Goal: Task Accomplishment & Management: Manage account settings

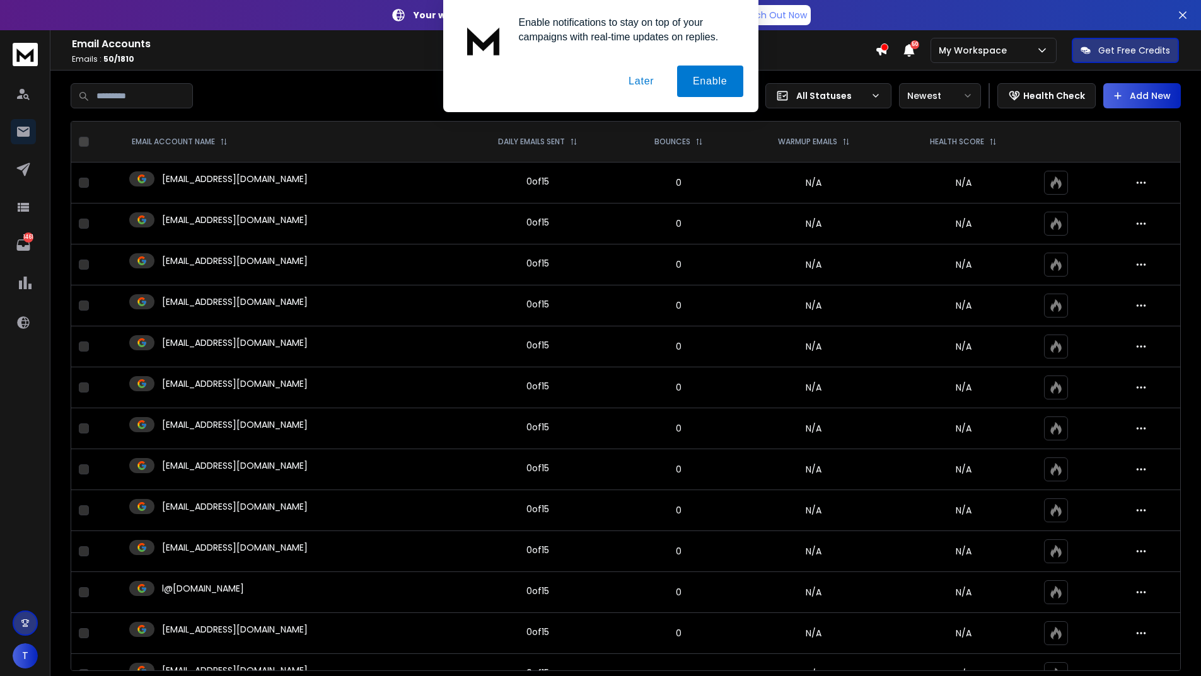
click at [645, 88] on button "Later" at bounding box center [641, 82] width 57 height 32
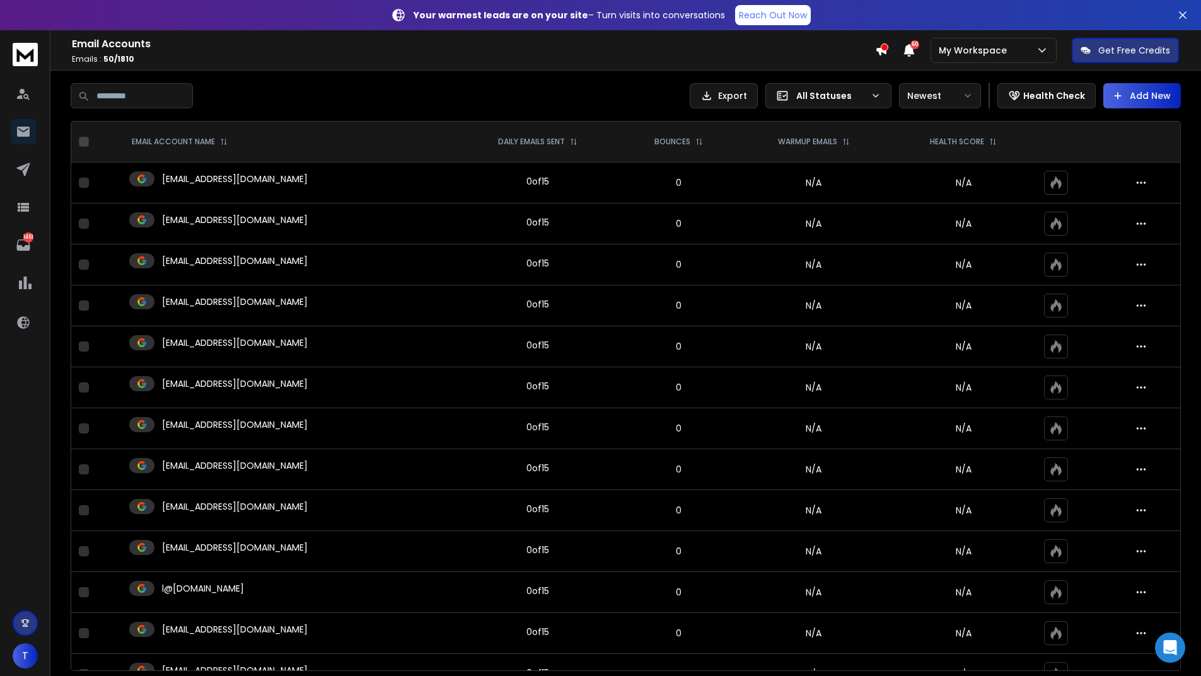
click at [1148, 96] on button "Add New" at bounding box center [1142, 95] width 78 height 25
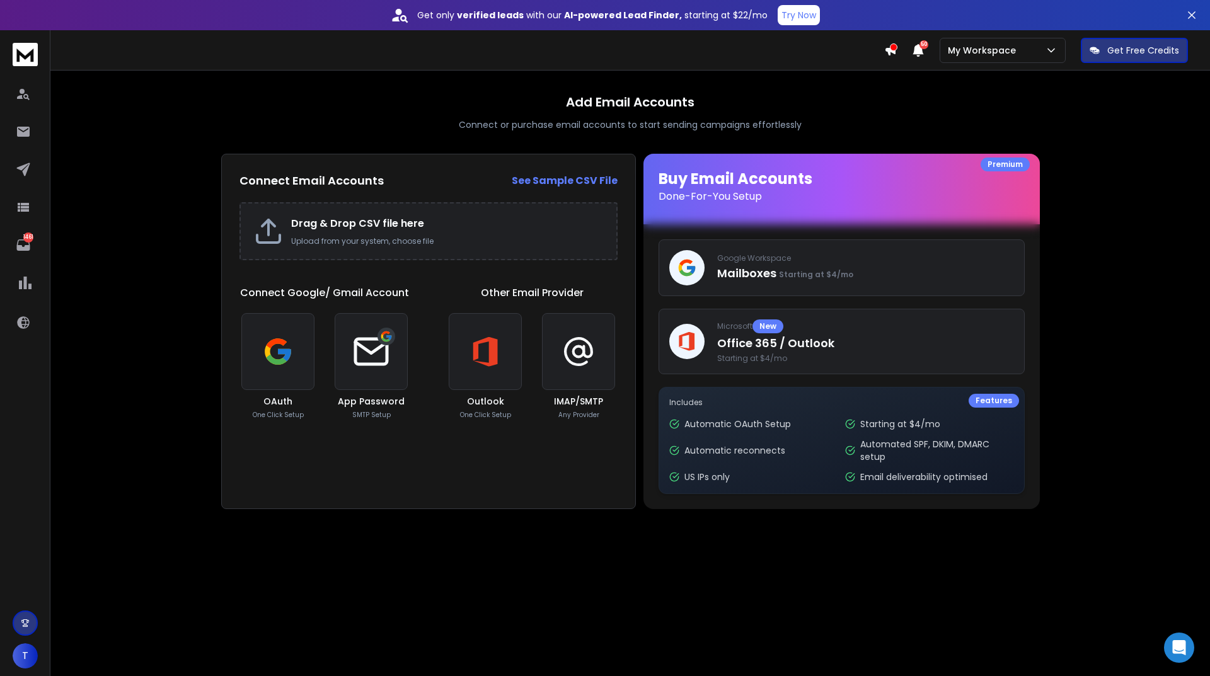
click at [304, 381] on div at bounding box center [277, 351] width 73 height 77
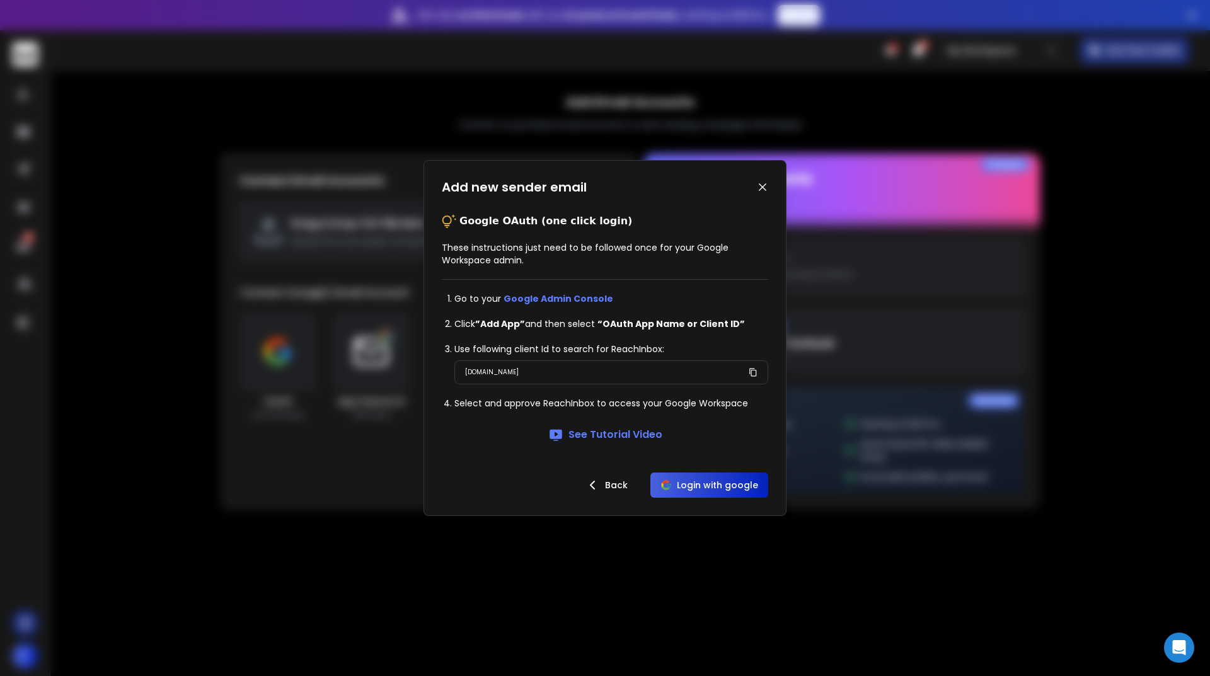
click at [708, 483] on button "Login with google" at bounding box center [710, 485] width 118 height 25
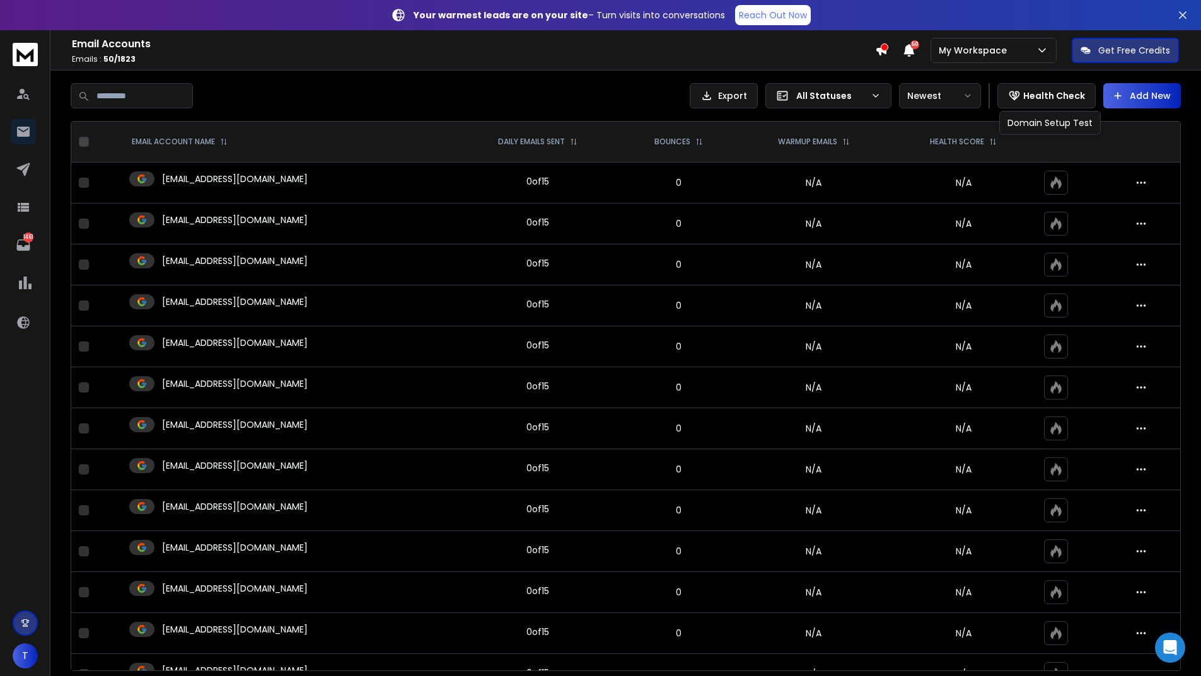
click at [1133, 94] on button "Add New" at bounding box center [1142, 95] width 78 height 25
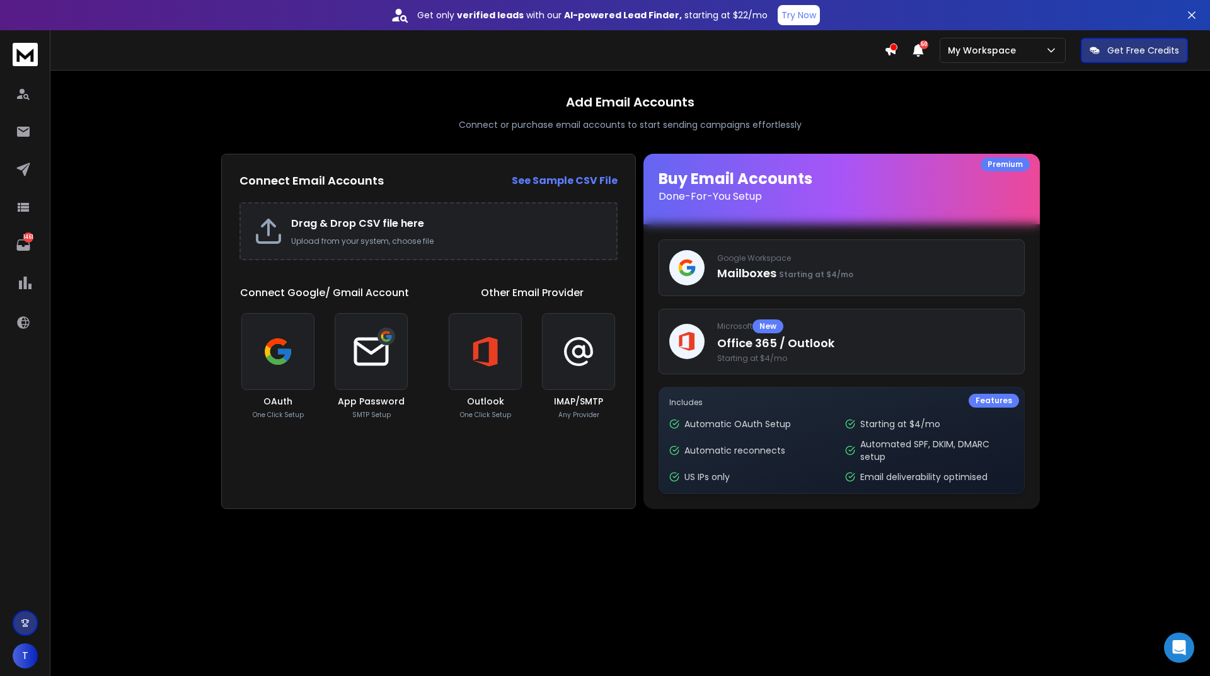
click at [294, 355] on icon at bounding box center [278, 352] width 32 height 38
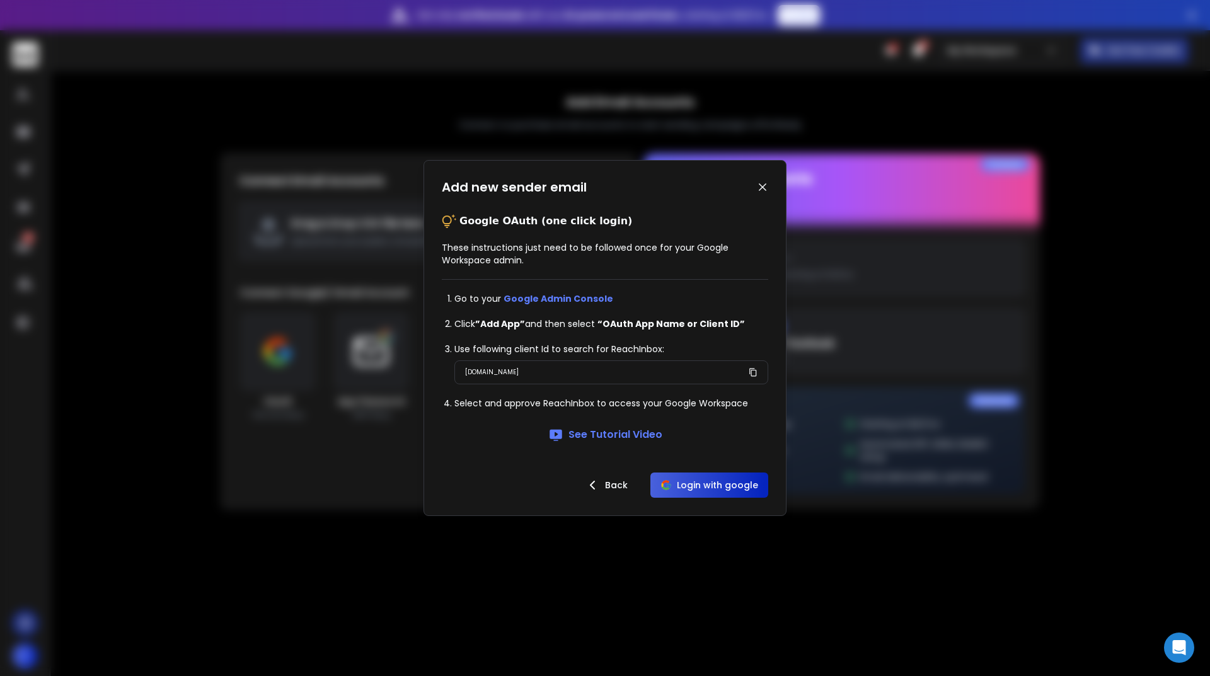
click at [697, 489] on button "Login with google" at bounding box center [710, 485] width 118 height 25
click at [697, 489] on div "Back Login with google" at bounding box center [605, 485] width 327 height 25
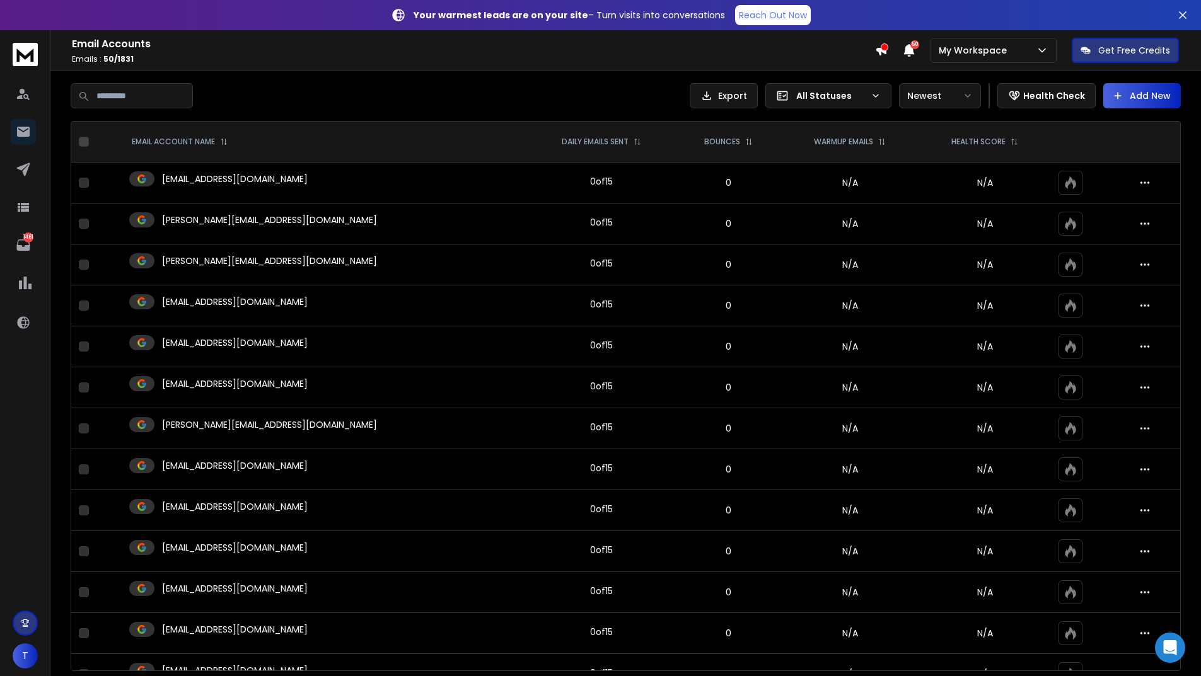
click at [1141, 99] on button "Add New" at bounding box center [1142, 95] width 78 height 25
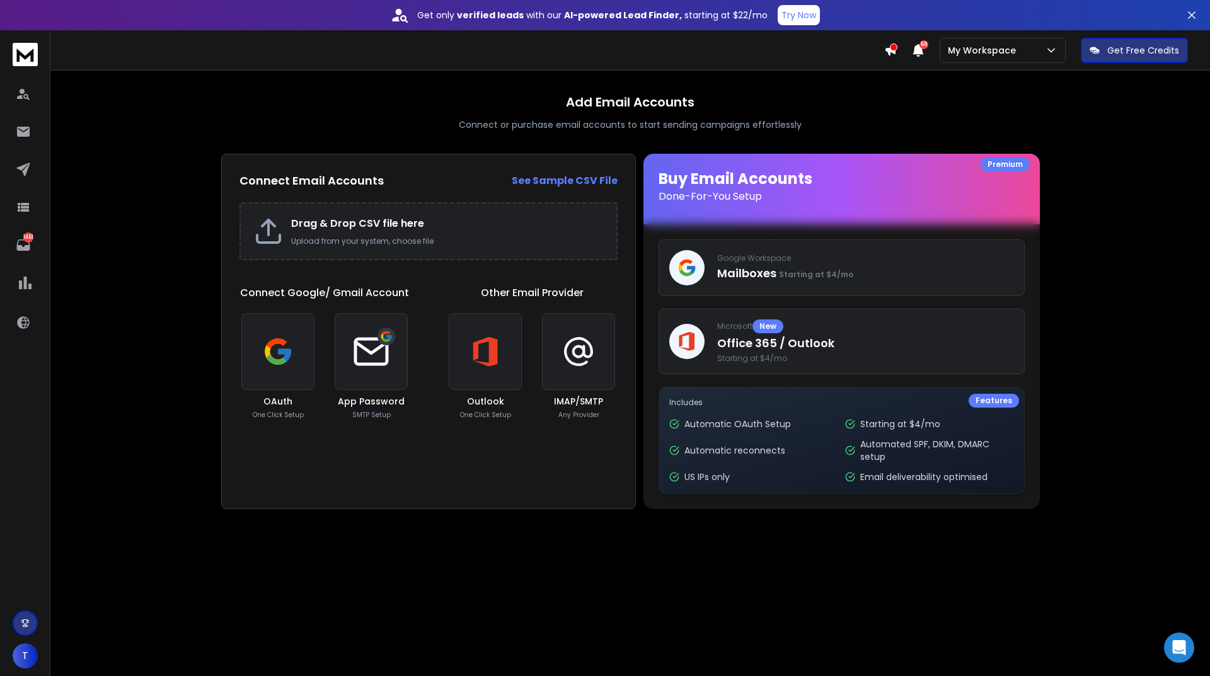
click at [263, 367] on div at bounding box center [277, 351] width 73 height 77
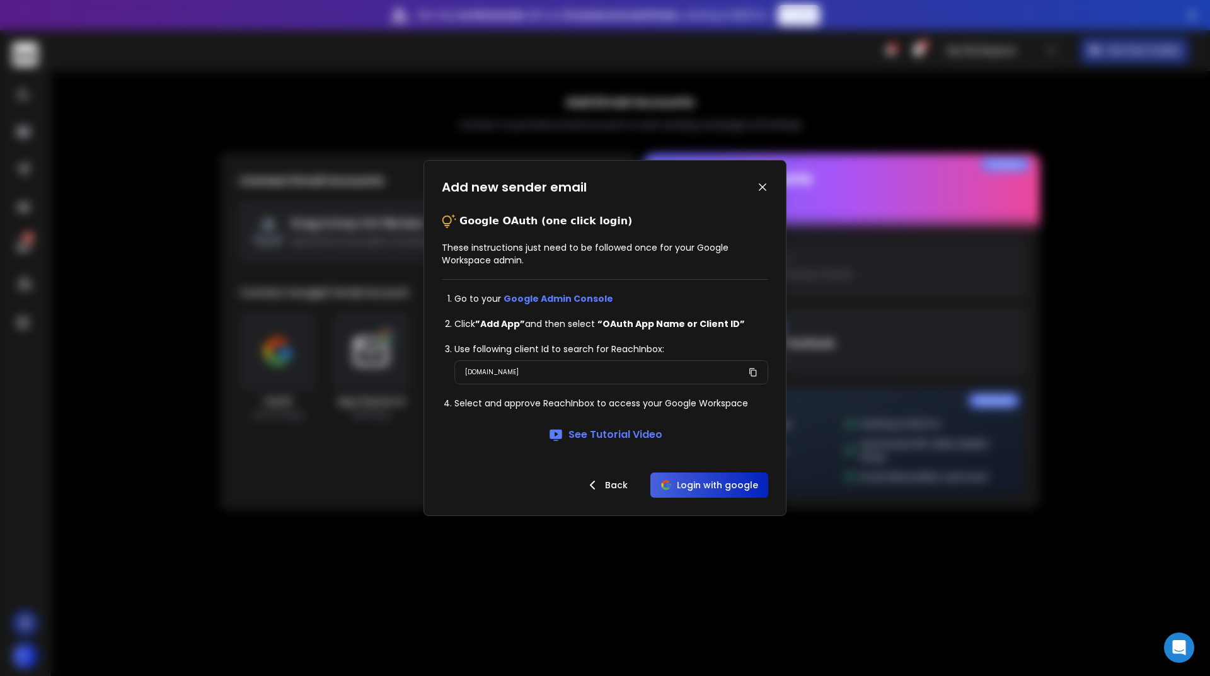
click at [664, 485] on icon at bounding box center [666, 485] width 11 height 11
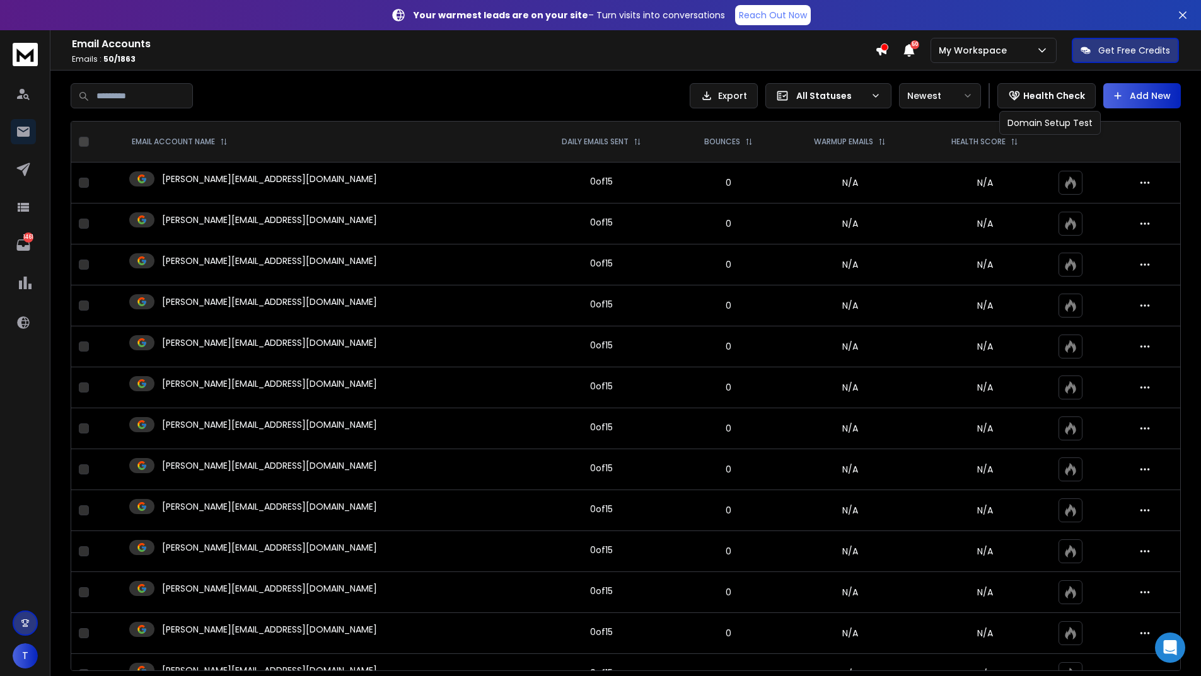
drag, startPoint x: 1116, startPoint y: 91, endPoint x: 1060, endPoint y: 149, distance: 81.1
click at [1116, 91] on button "Add New" at bounding box center [1142, 95] width 78 height 25
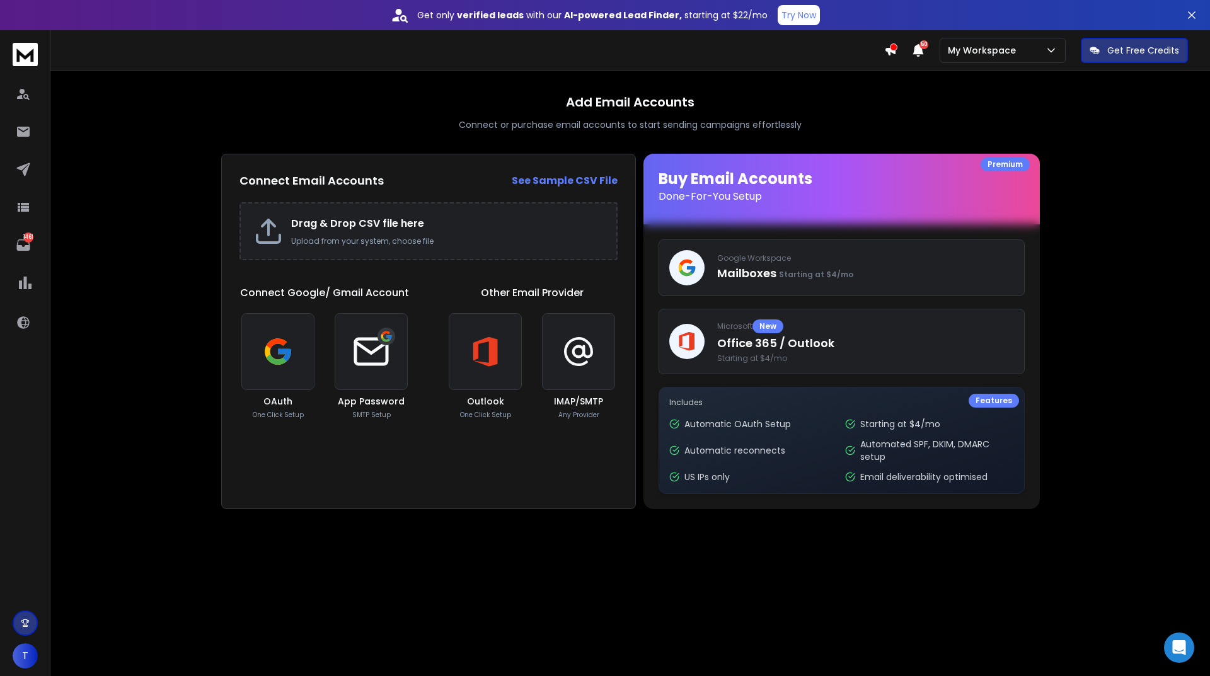
click at [308, 363] on div at bounding box center [277, 351] width 73 height 77
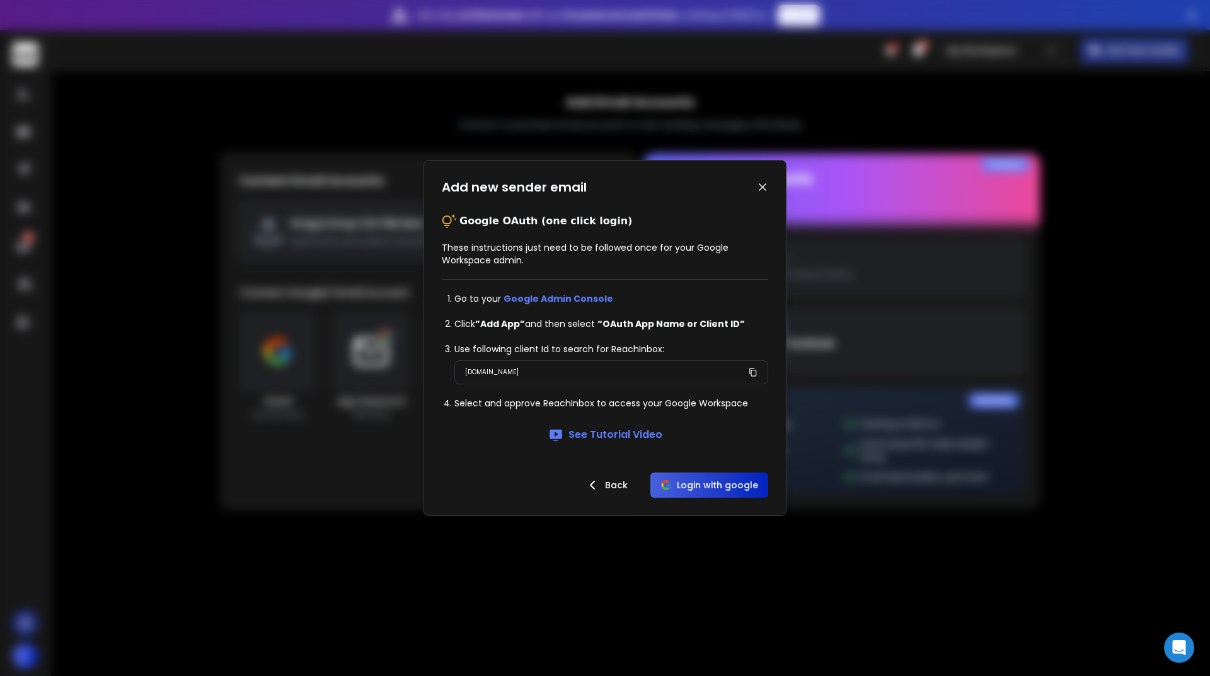
click at [698, 483] on button "Login with google" at bounding box center [710, 485] width 118 height 25
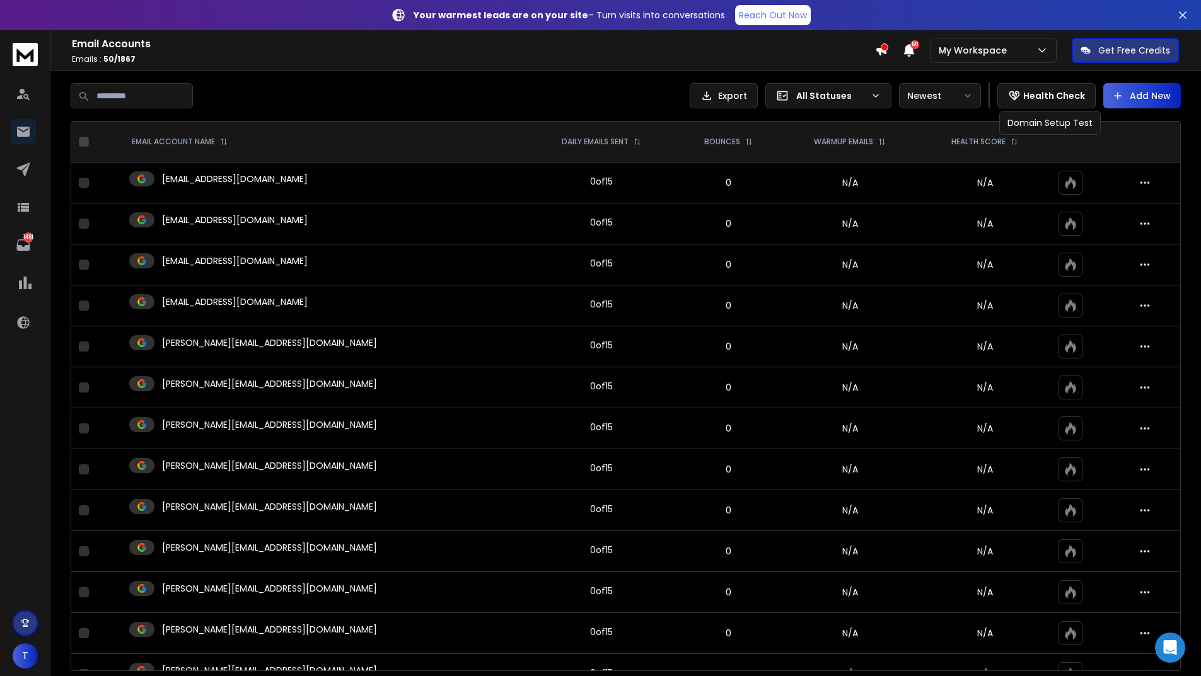
click at [1118, 88] on button "Add New" at bounding box center [1142, 95] width 78 height 25
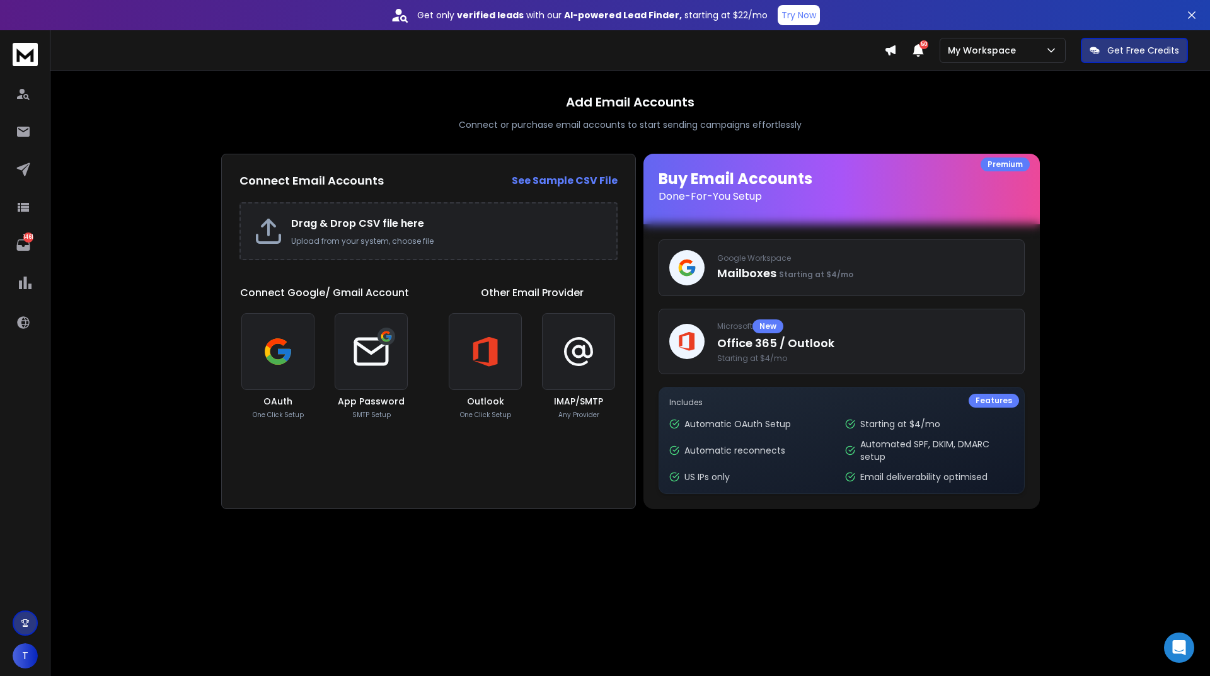
click at [287, 359] on icon at bounding box center [284, 355] width 13 height 13
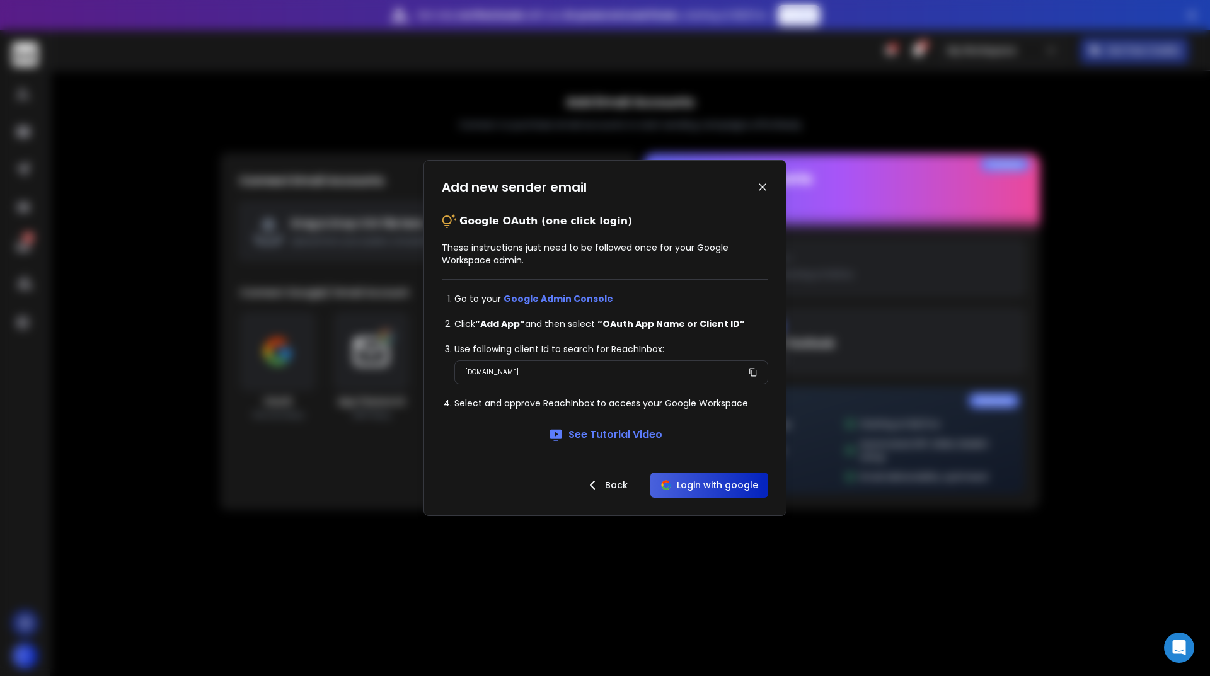
click at [711, 482] on button "Login with google" at bounding box center [710, 485] width 118 height 25
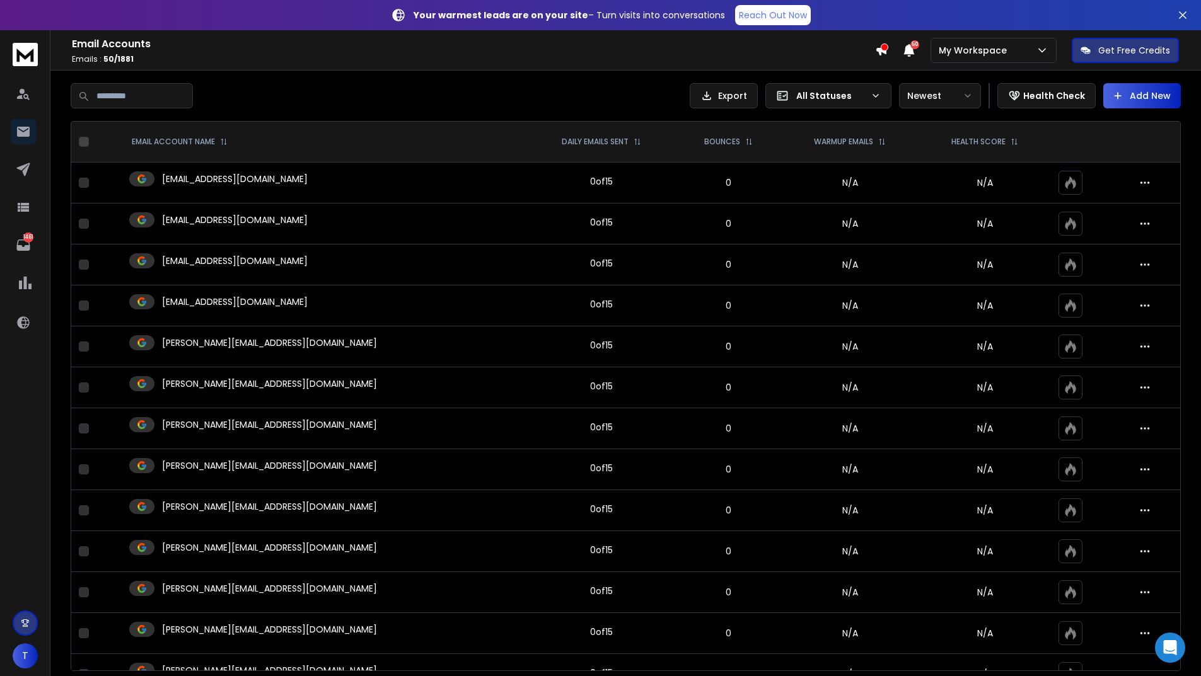
click at [1118, 98] on icon at bounding box center [1117, 95] width 9 height 9
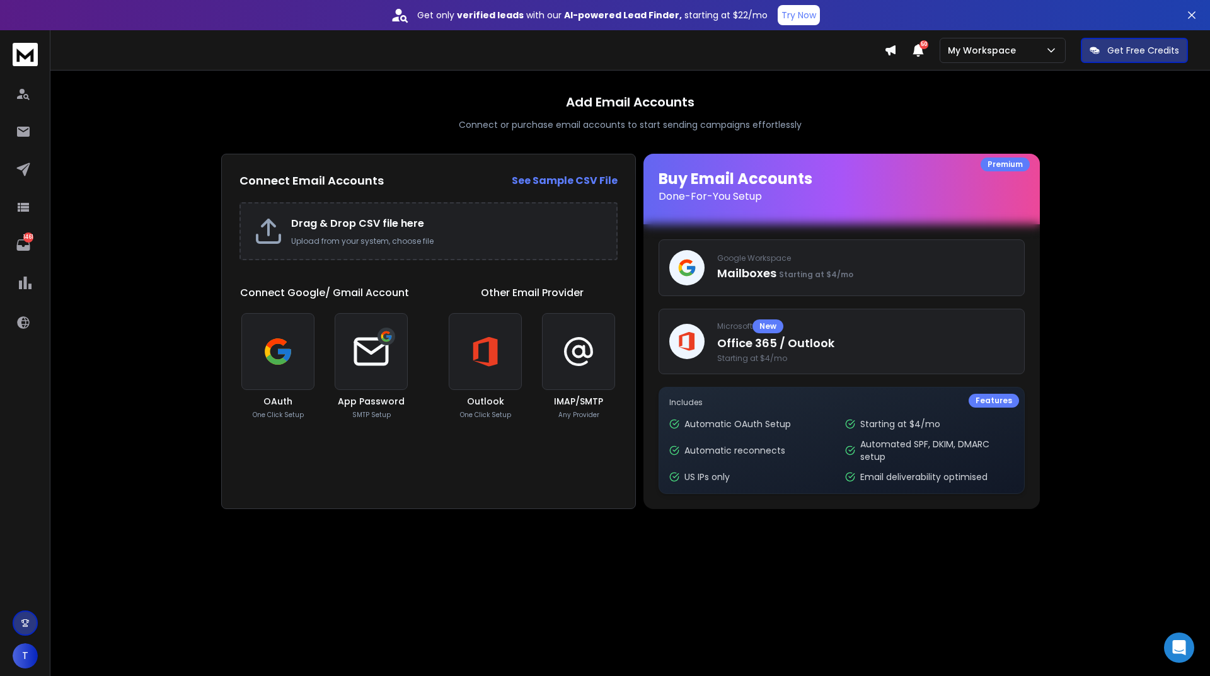
click at [286, 359] on icon at bounding box center [284, 355] width 13 height 13
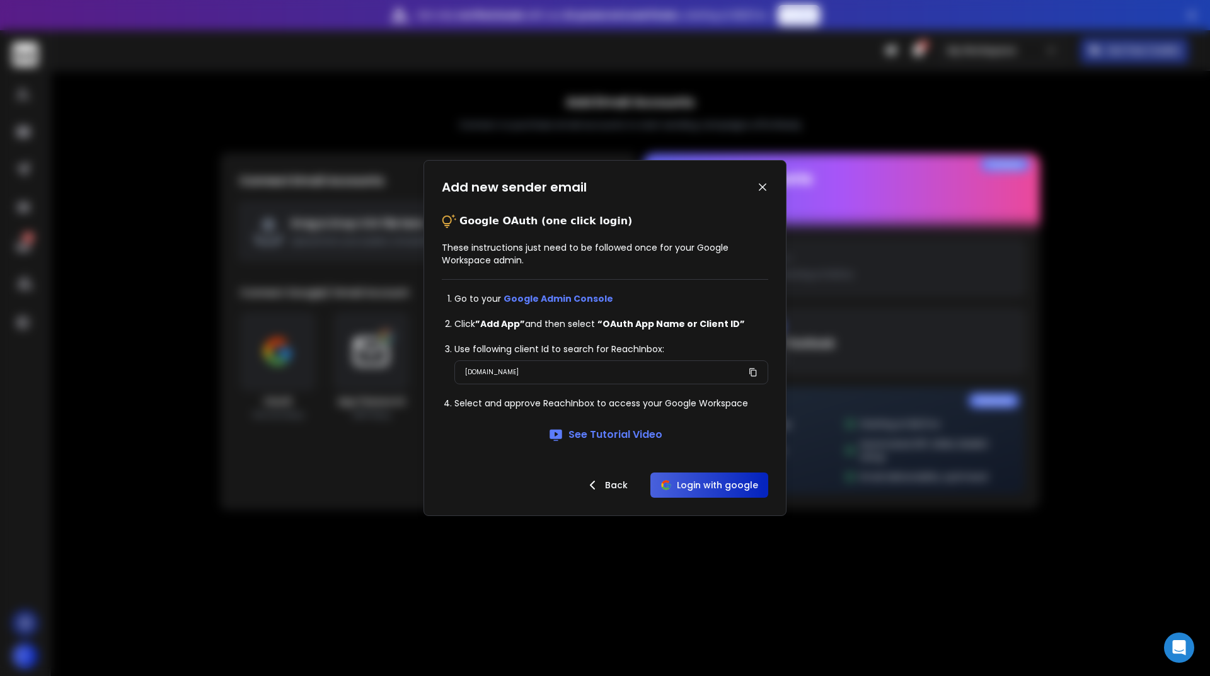
click at [701, 490] on button "Login with google" at bounding box center [710, 485] width 118 height 25
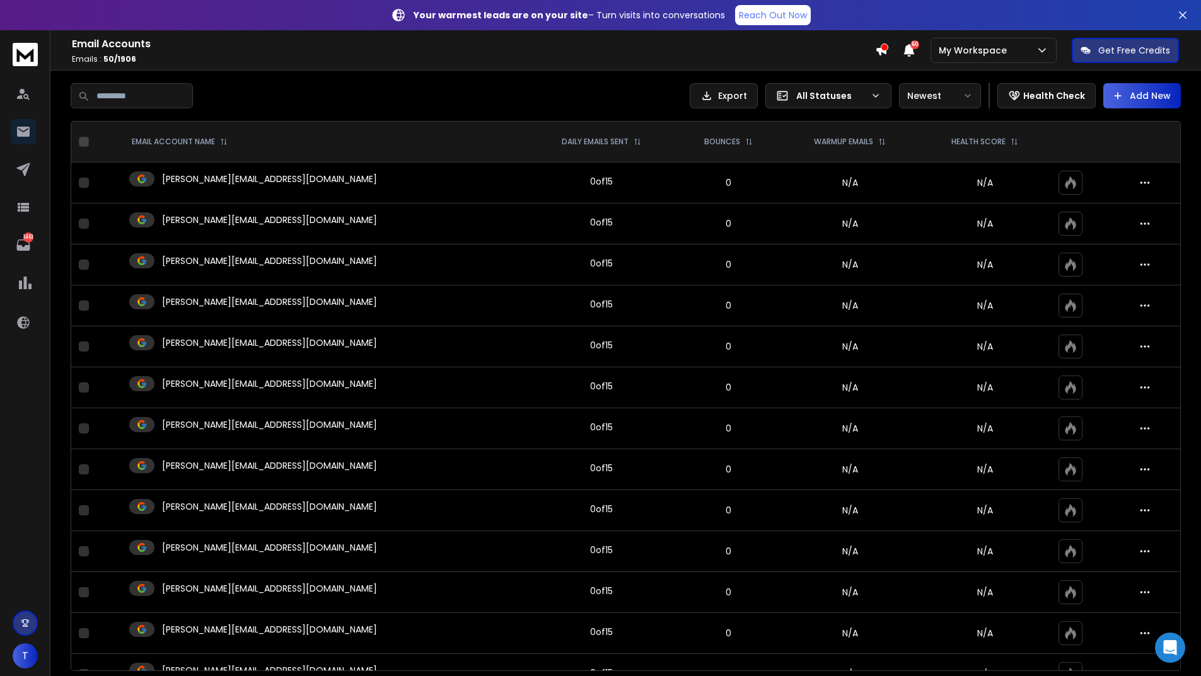
click at [1160, 101] on button "Add New" at bounding box center [1142, 95] width 78 height 25
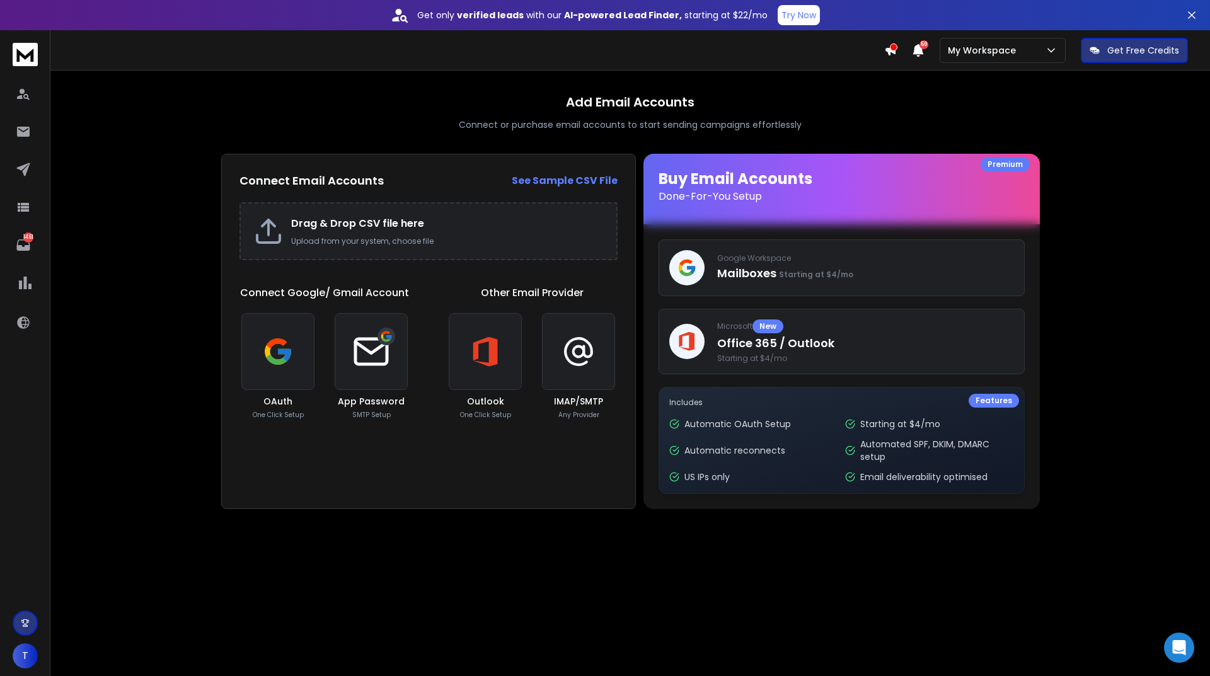
click at [303, 338] on div at bounding box center [277, 351] width 73 height 77
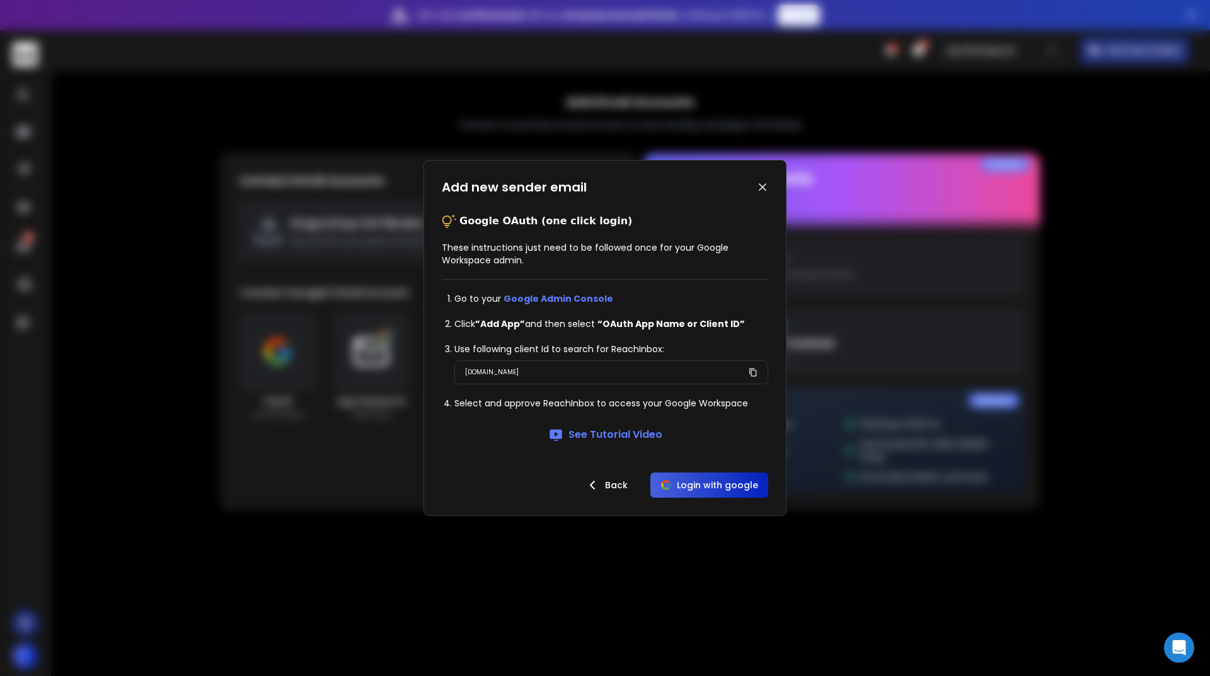
click at [727, 482] on button "Login with google" at bounding box center [710, 485] width 118 height 25
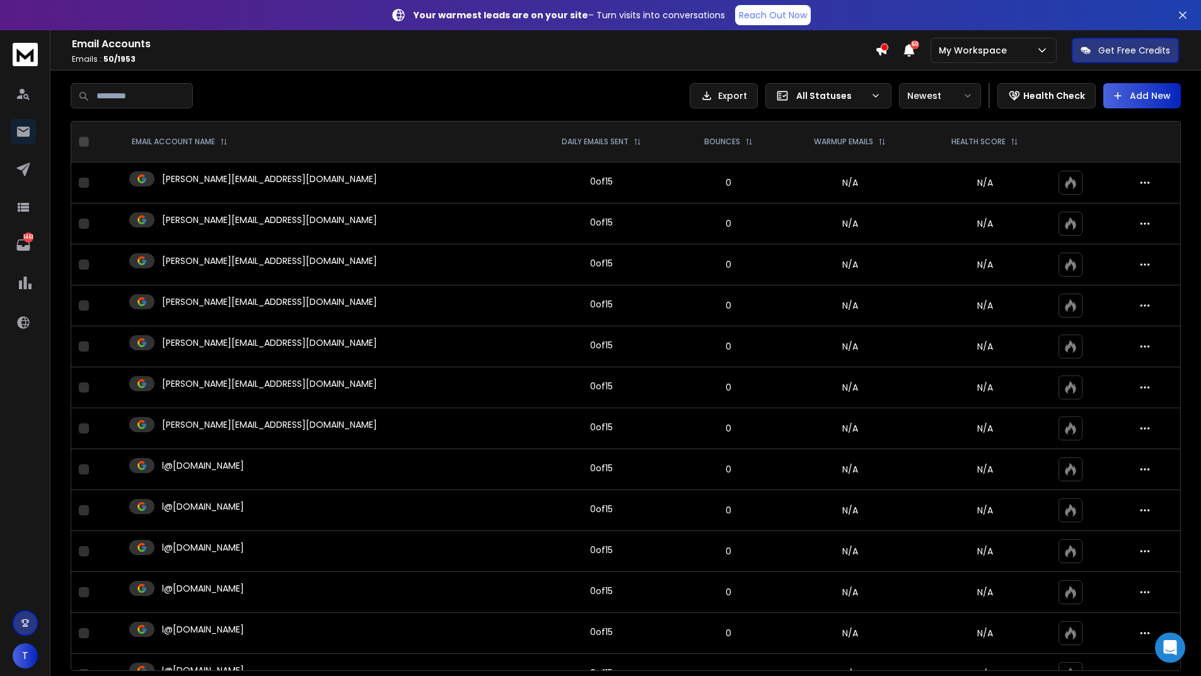
click at [1124, 93] on button "Add New" at bounding box center [1142, 95] width 78 height 25
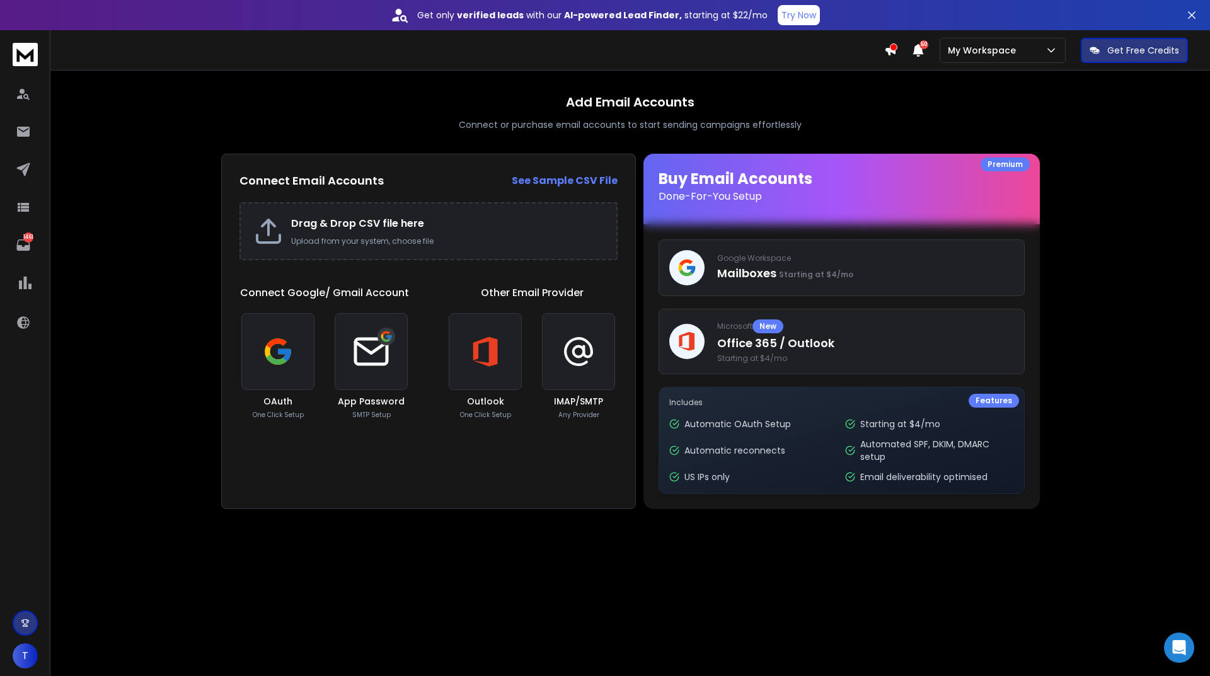
click at [315, 346] on div at bounding box center [277, 351] width 73 height 77
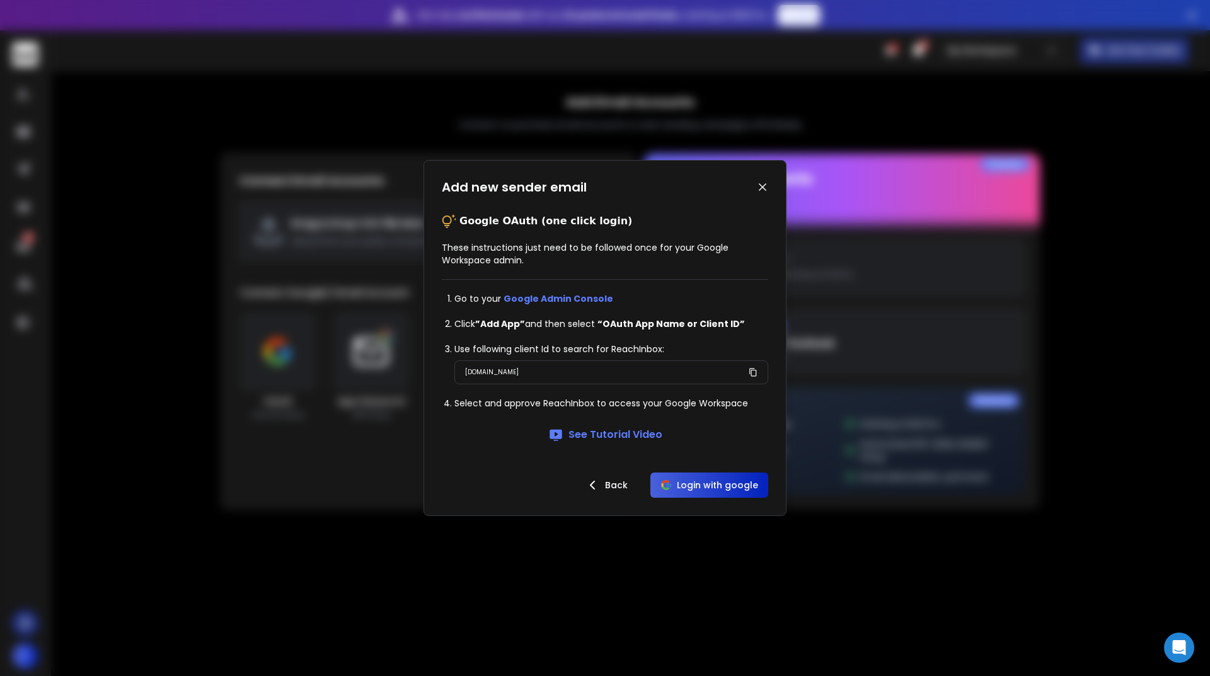
click at [674, 472] on div "Google OAuth (one click login) These instructions just need to be followed once…" at bounding box center [605, 356] width 327 height 284
click at [680, 480] on button "Login with google" at bounding box center [710, 485] width 118 height 25
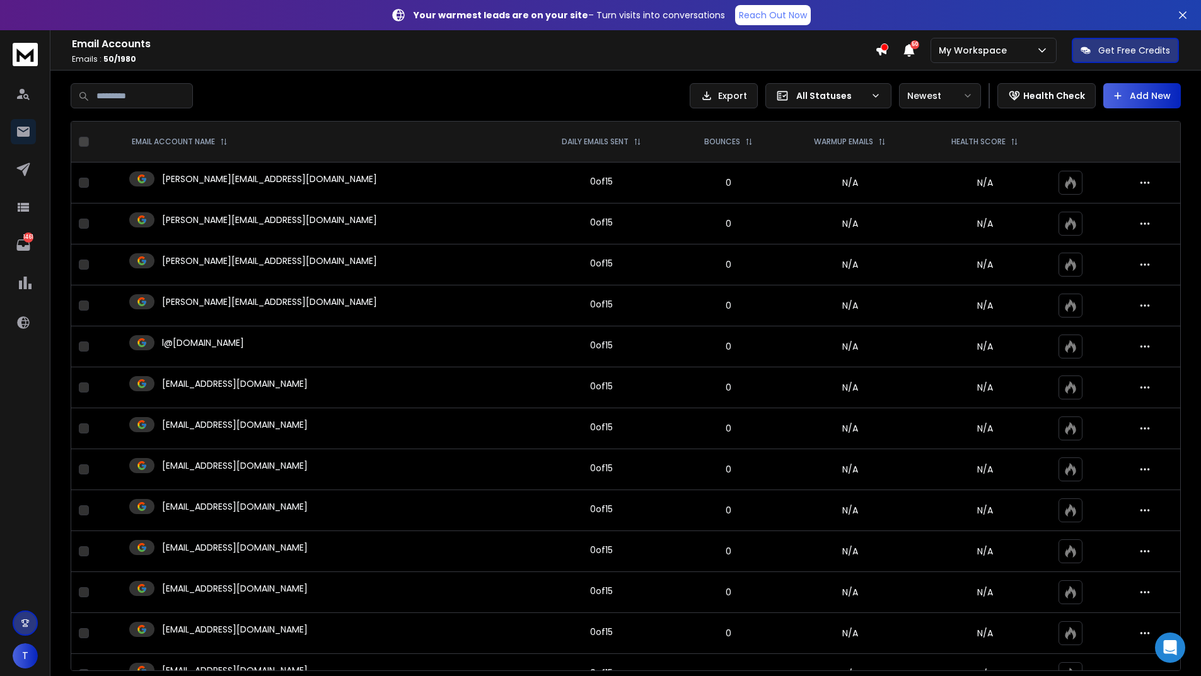
click at [1122, 100] on icon at bounding box center [1117, 95] width 9 height 9
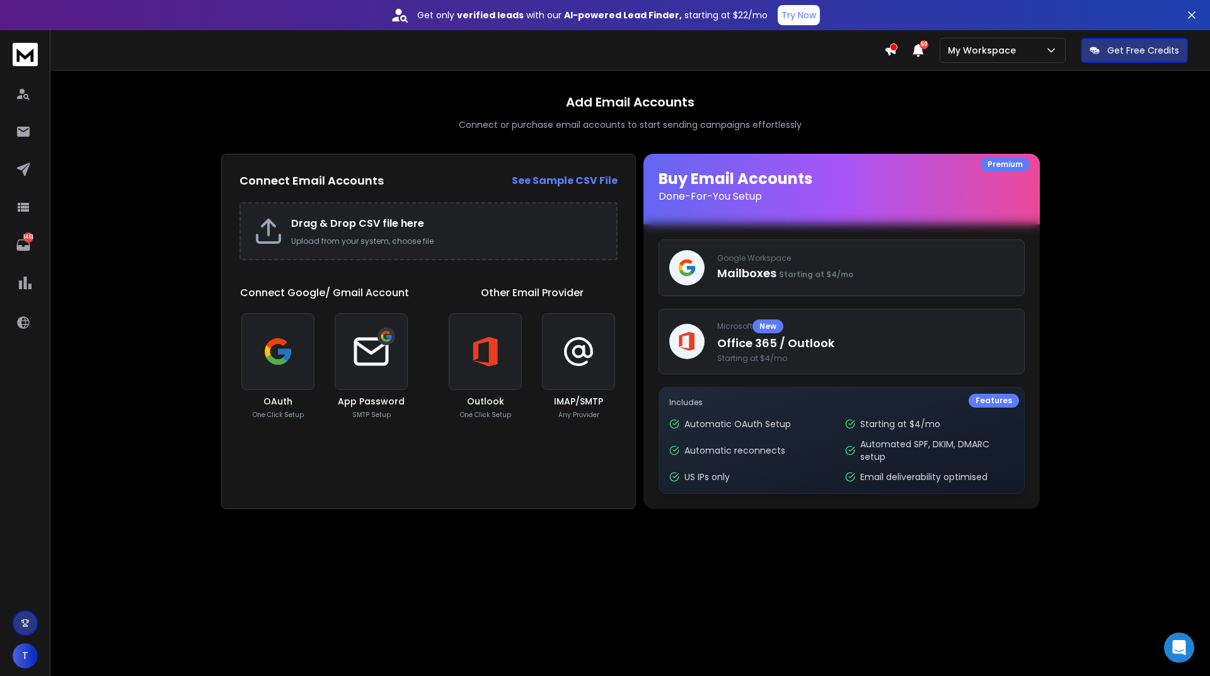
click at [284, 357] on icon at bounding box center [278, 352] width 32 height 38
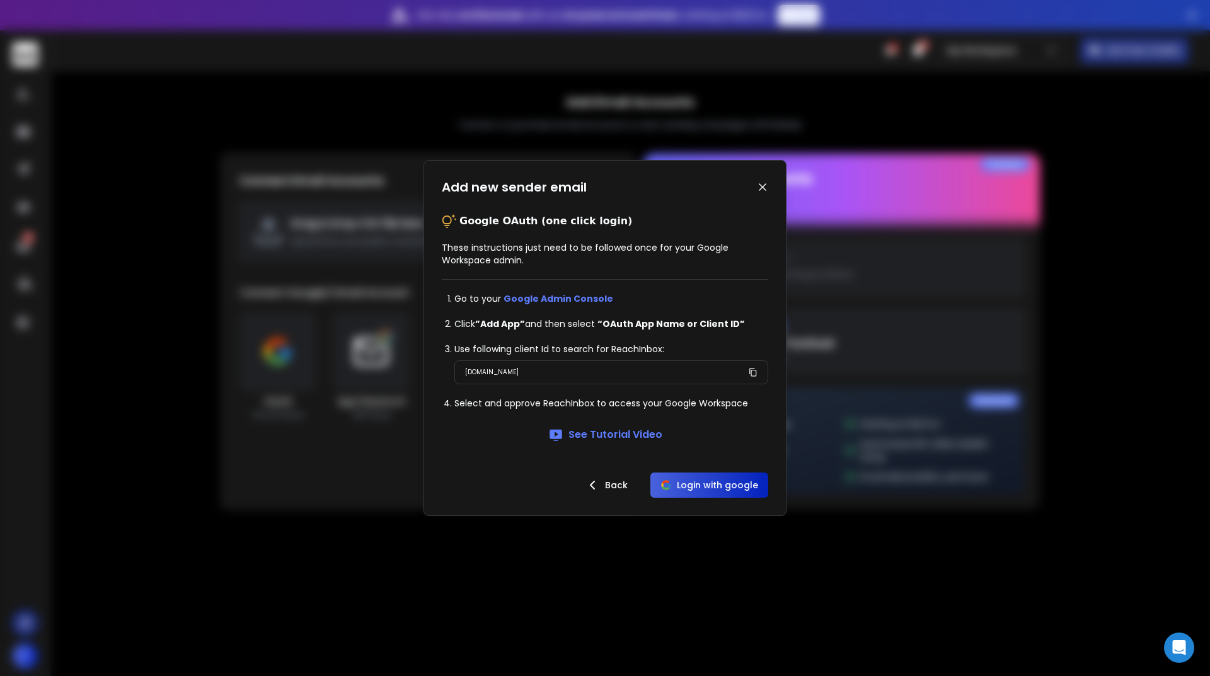
drag, startPoint x: 698, startPoint y: 478, endPoint x: 693, endPoint y: 568, distance: 90.2
click at [698, 478] on button "Login with google" at bounding box center [710, 485] width 118 height 25
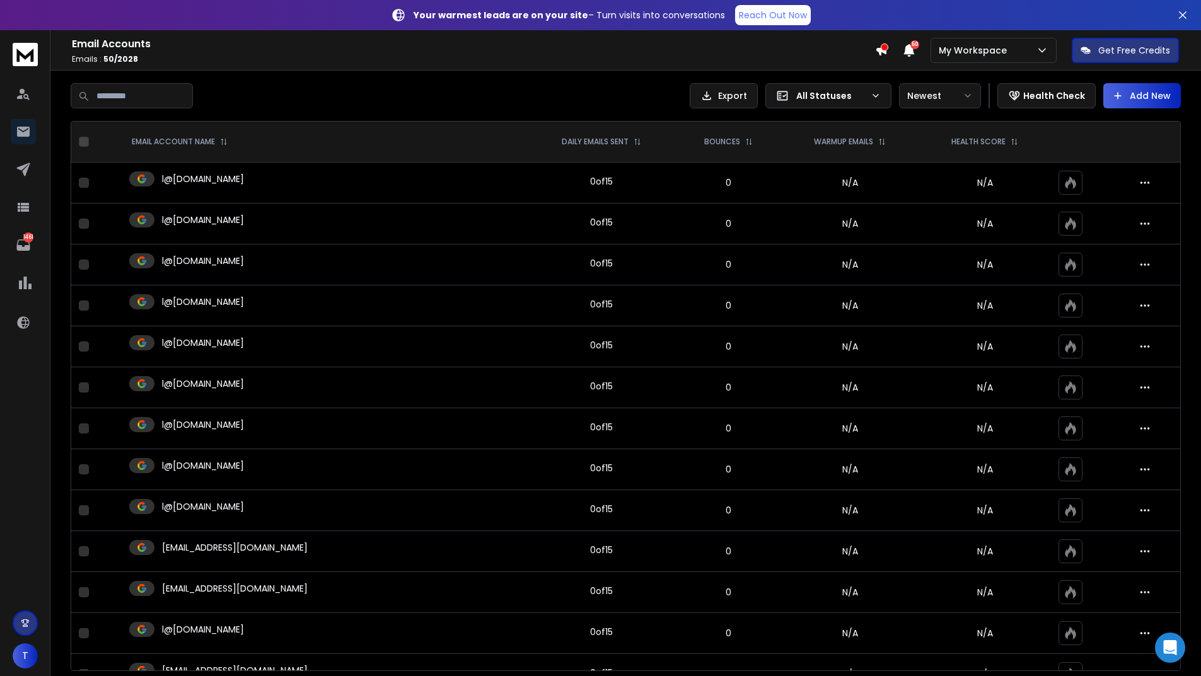
click at [1136, 96] on button "Add New" at bounding box center [1142, 95] width 78 height 25
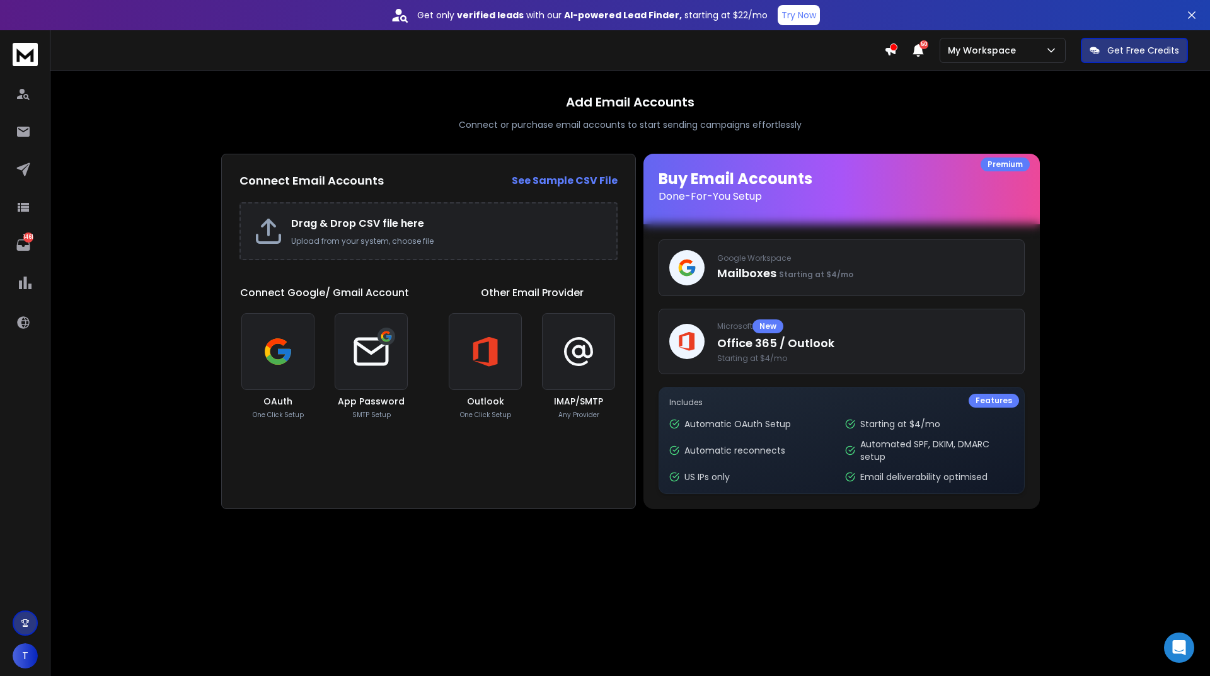
click at [288, 349] on icon at bounding box center [278, 352] width 32 height 38
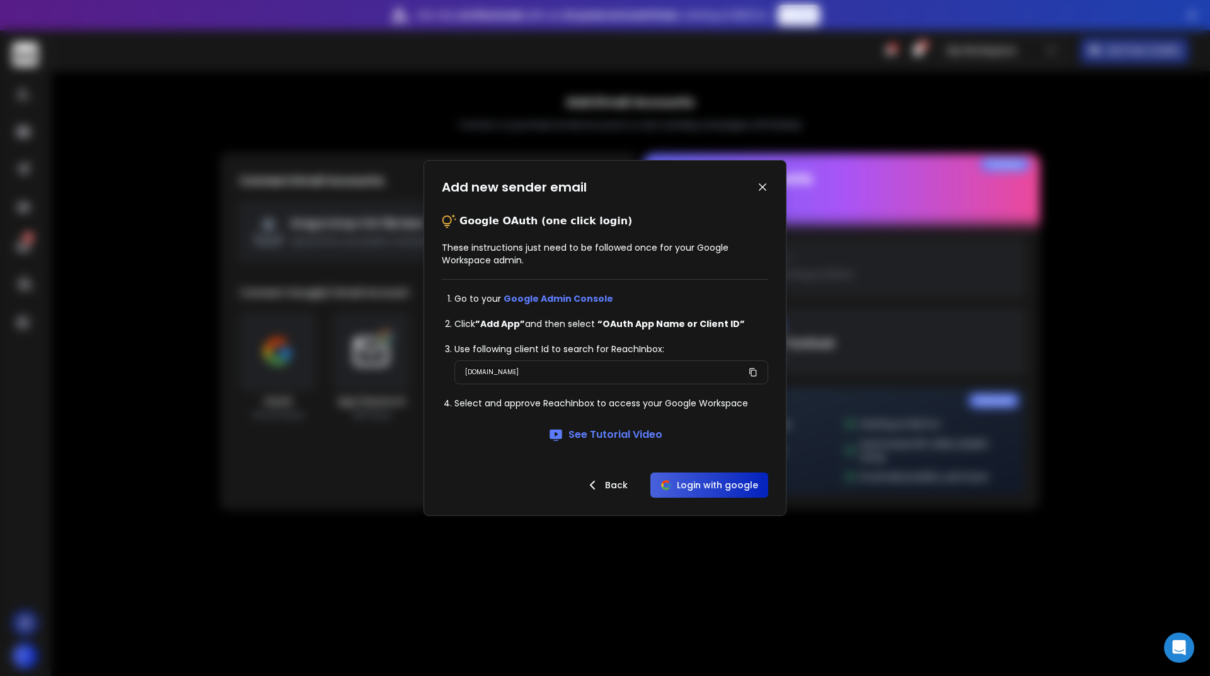
click at [707, 483] on button "Login with google" at bounding box center [710, 485] width 118 height 25
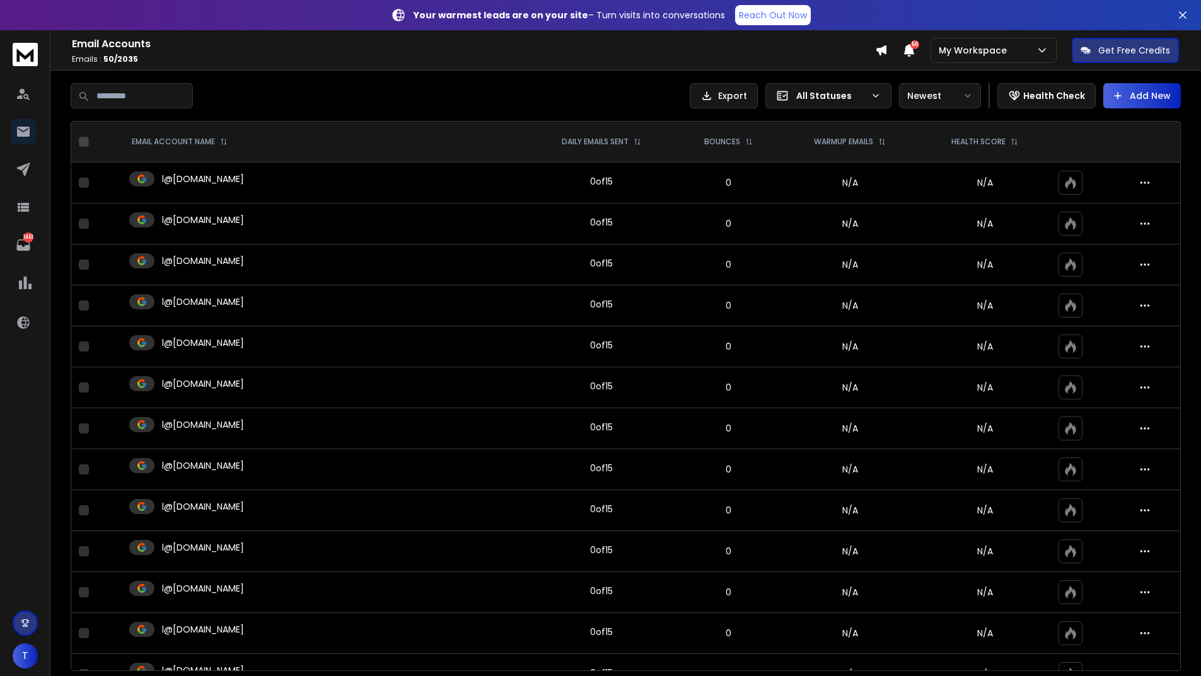
click at [1131, 96] on button "Add New" at bounding box center [1142, 95] width 78 height 25
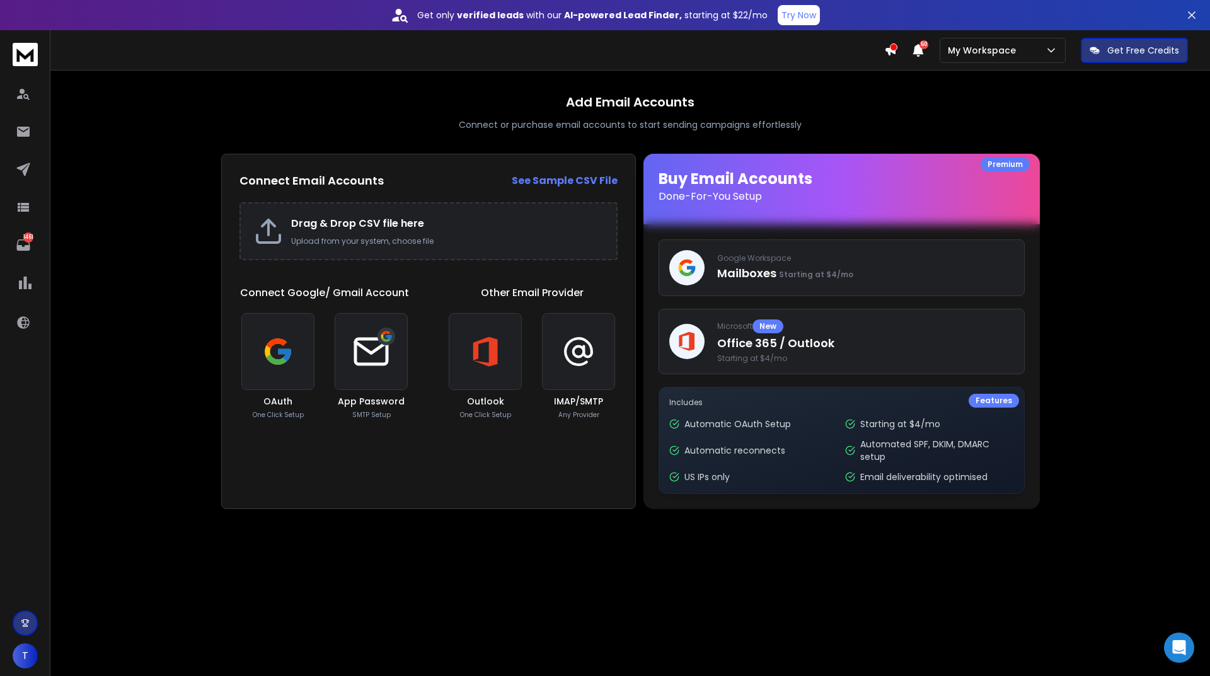
click at [270, 354] on icon at bounding box center [278, 351] width 26 height 26
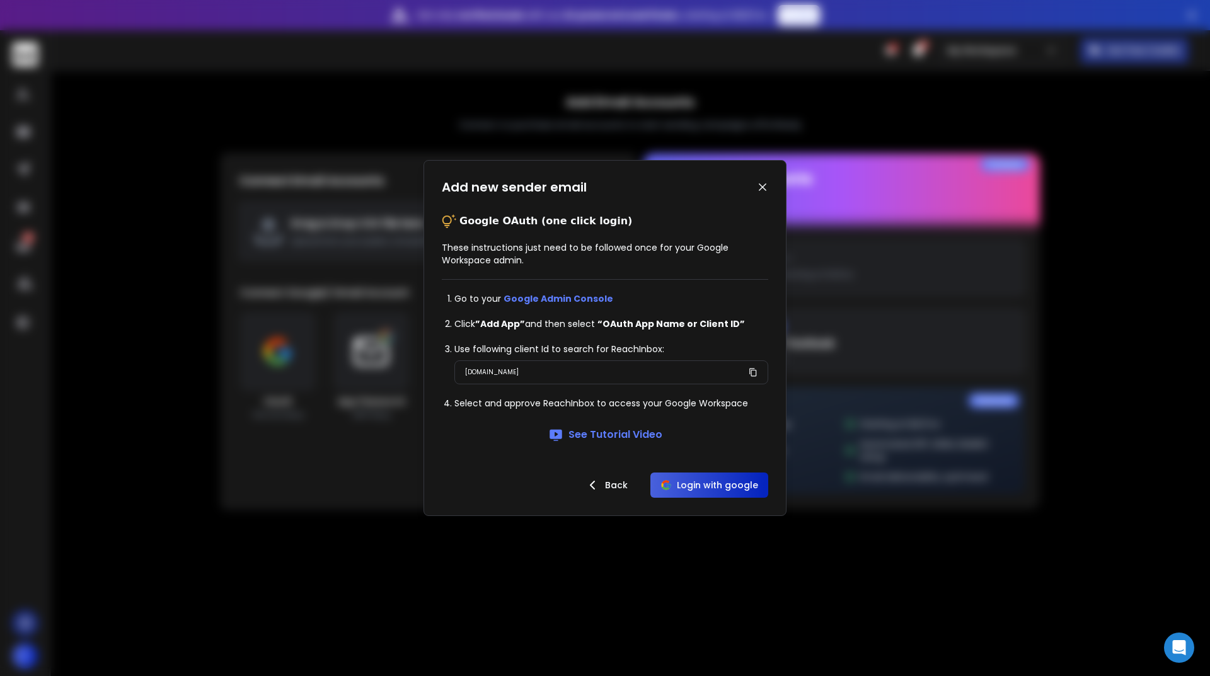
click at [665, 484] on icon at bounding box center [666, 485] width 11 height 11
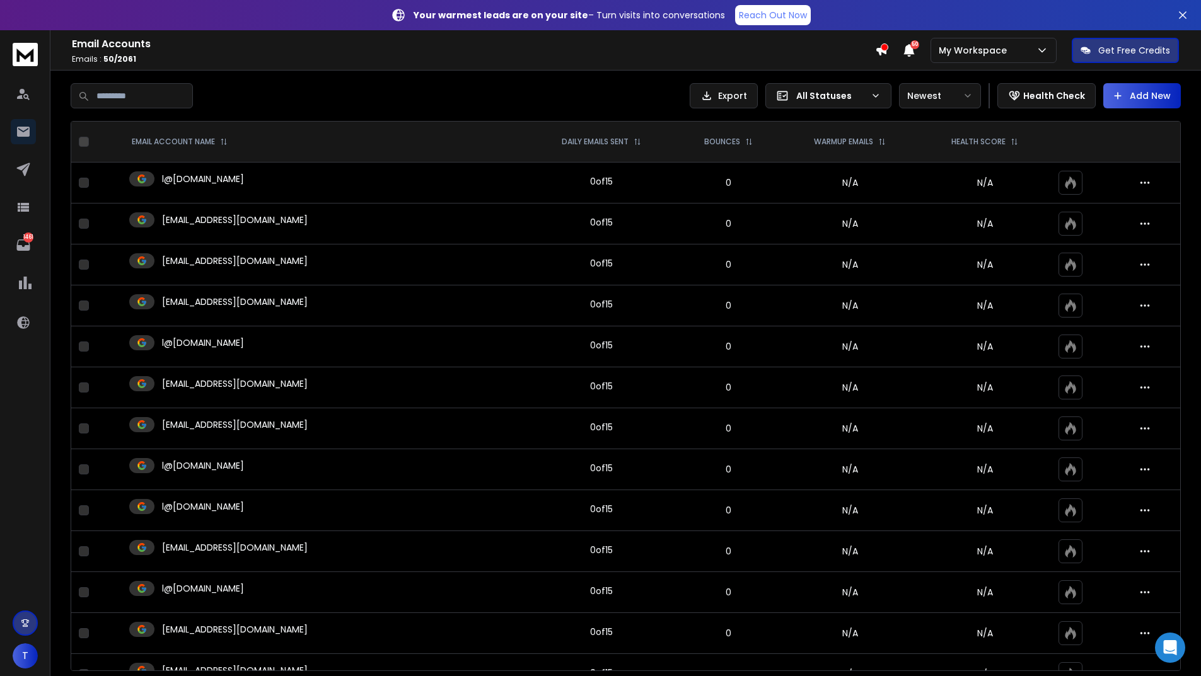
click at [1152, 96] on button "Add New" at bounding box center [1142, 95] width 78 height 25
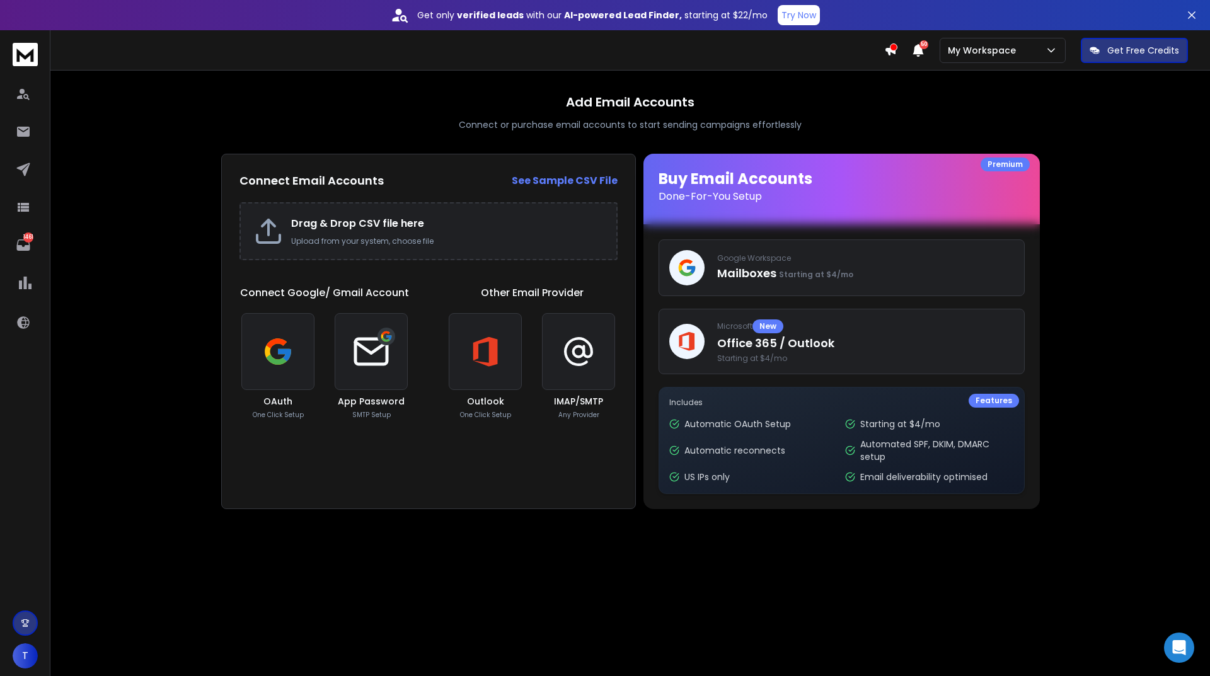
click at [264, 332] on div at bounding box center [277, 351] width 73 height 77
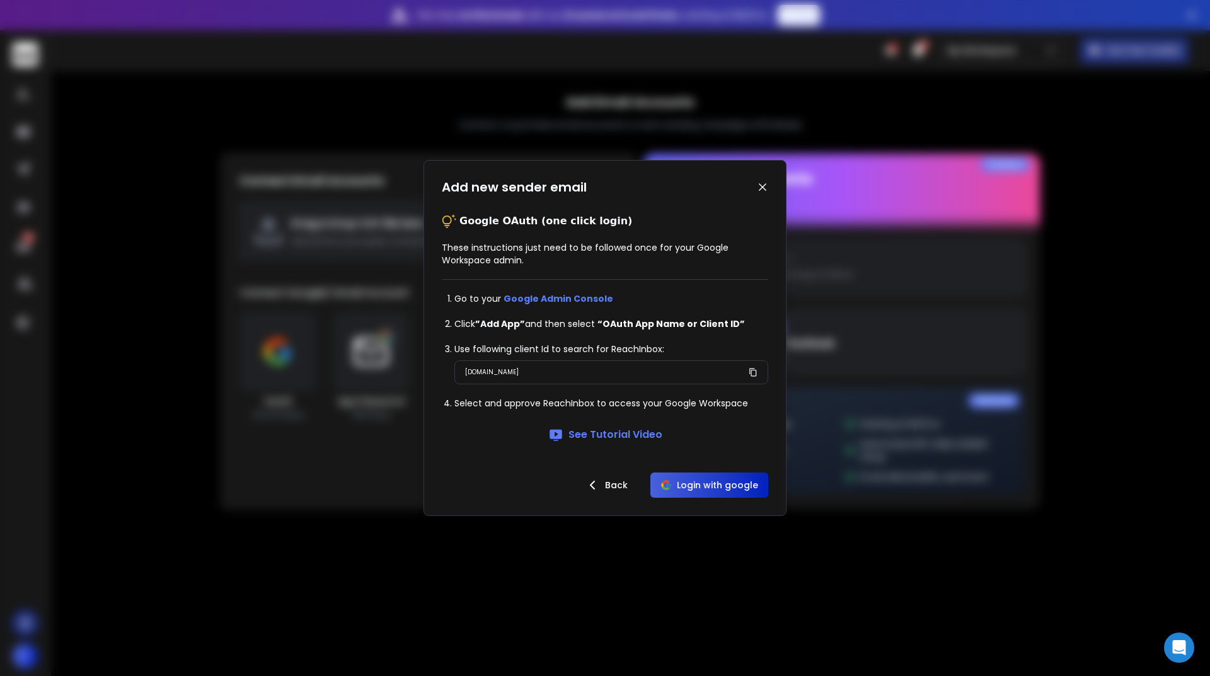
click at [672, 484] on icon at bounding box center [666, 485] width 11 height 11
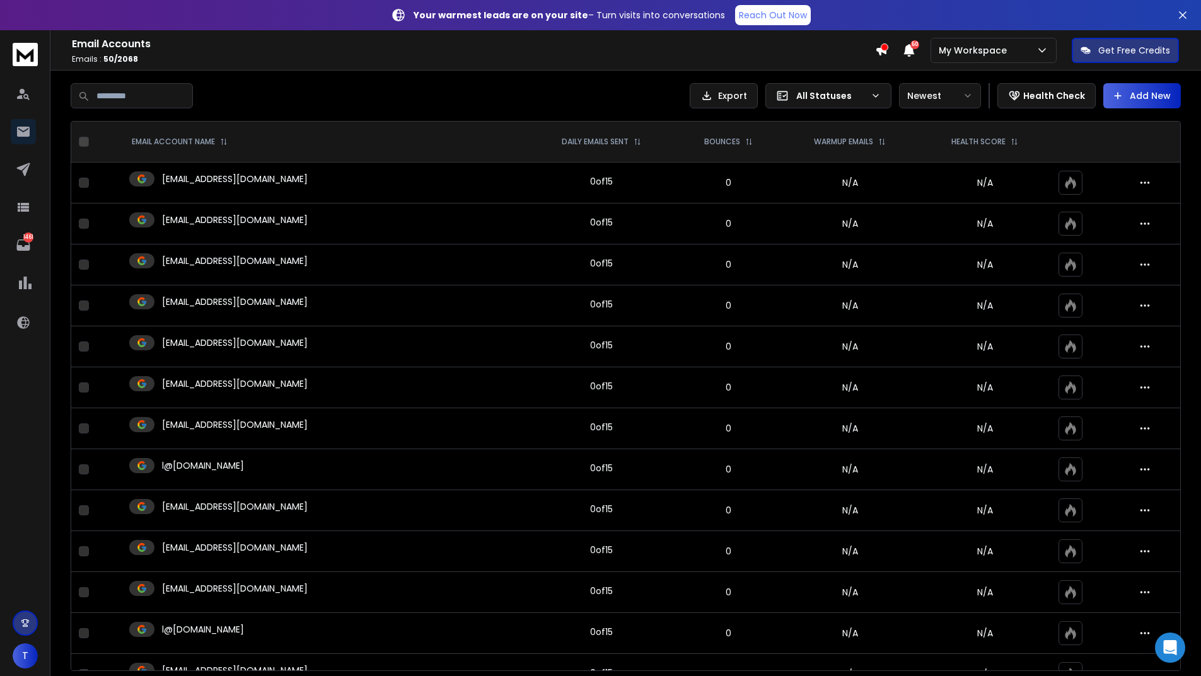
click at [1142, 101] on button "Add New" at bounding box center [1142, 95] width 78 height 25
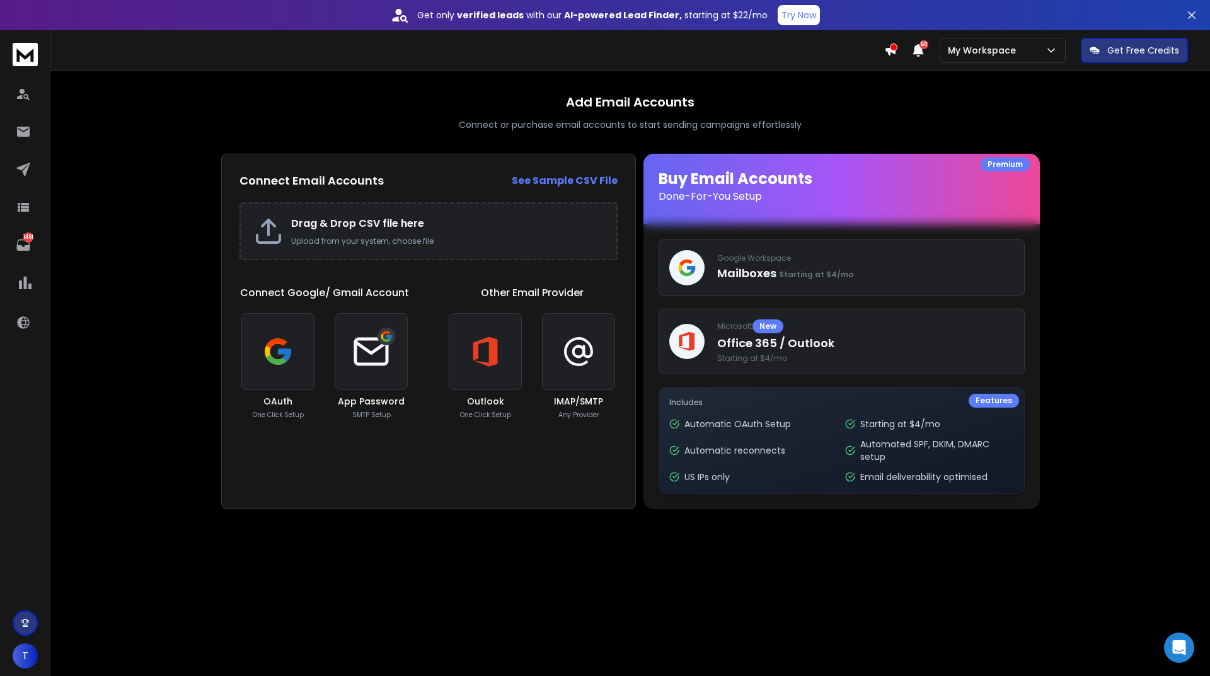
click at [291, 343] on icon at bounding box center [278, 352] width 32 height 38
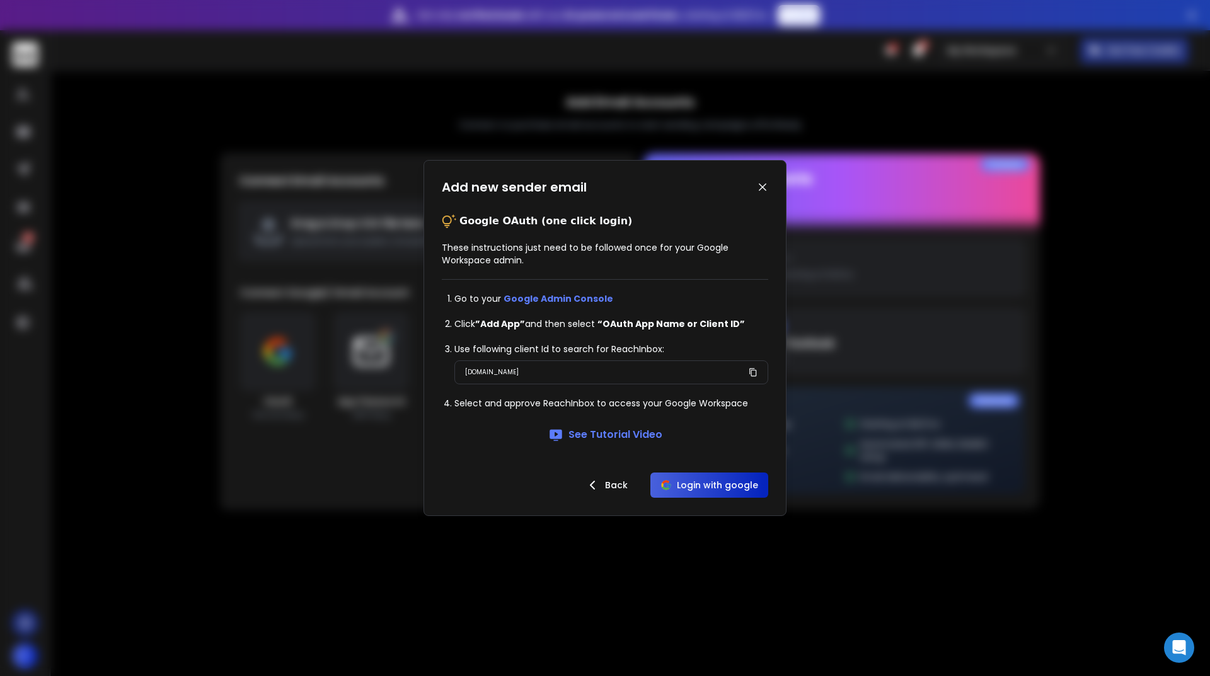
click at [700, 467] on div "Google OAuth (one click login) These instructions just need to be followed once…" at bounding box center [605, 356] width 327 height 284
click at [700, 477] on button "Login with google" at bounding box center [710, 485] width 118 height 25
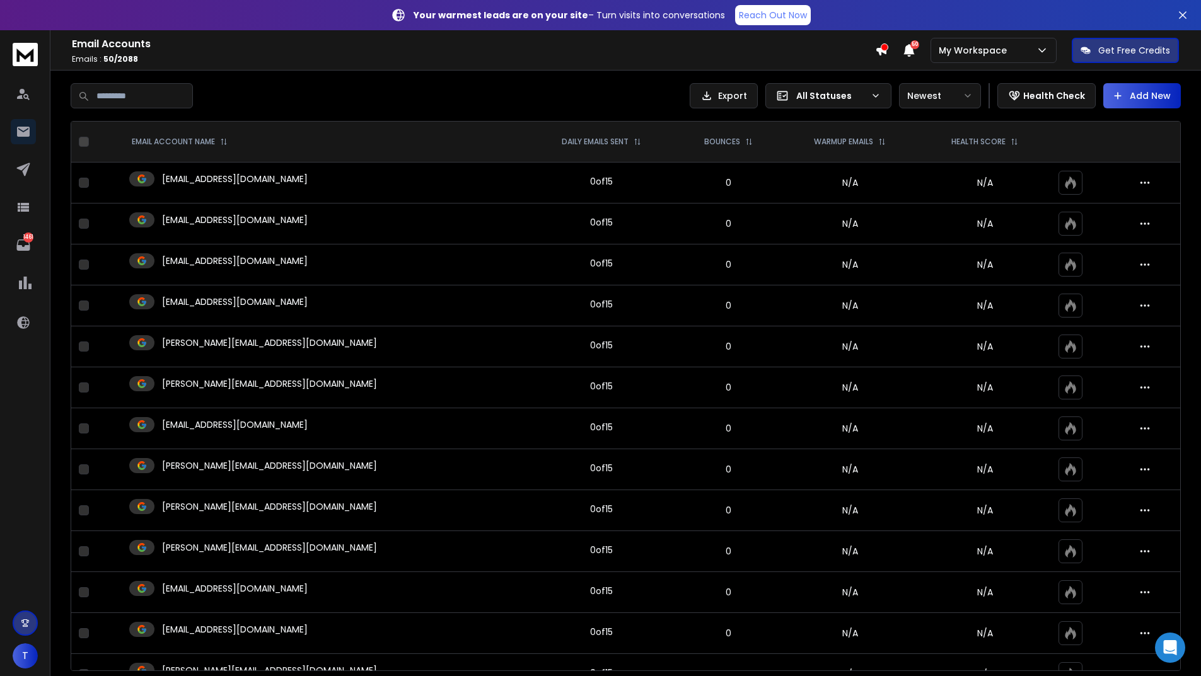
click at [1140, 95] on button "Add New" at bounding box center [1142, 95] width 78 height 25
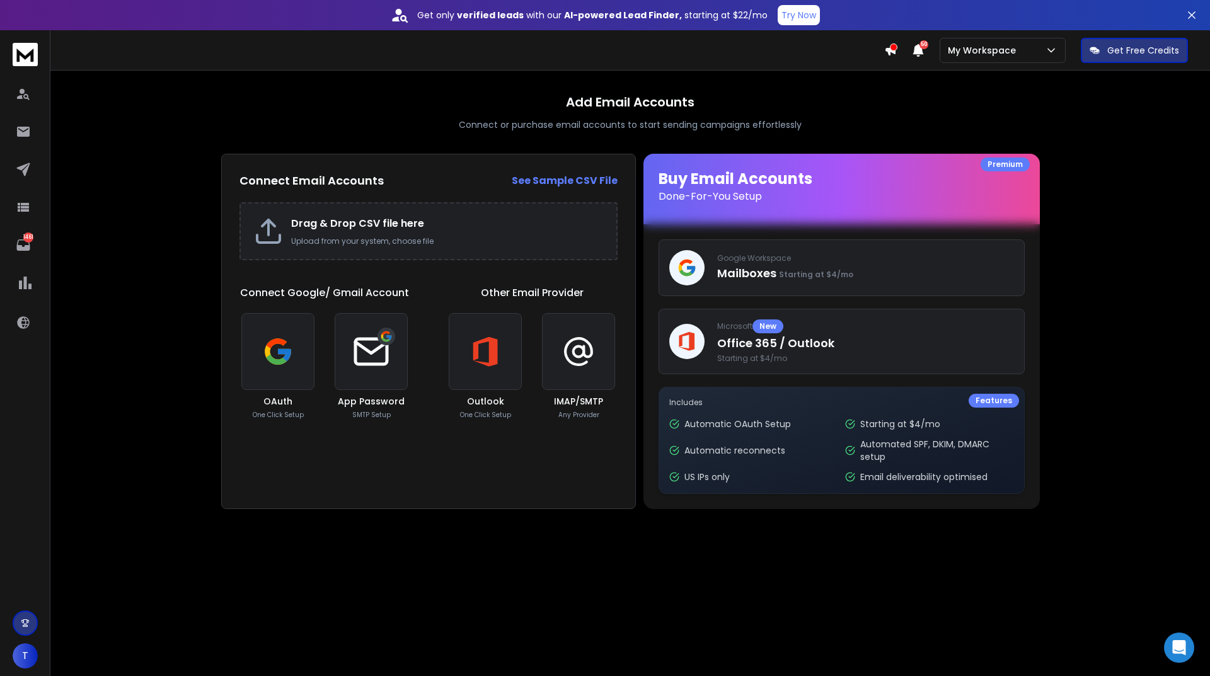
click at [245, 371] on div at bounding box center [277, 351] width 73 height 77
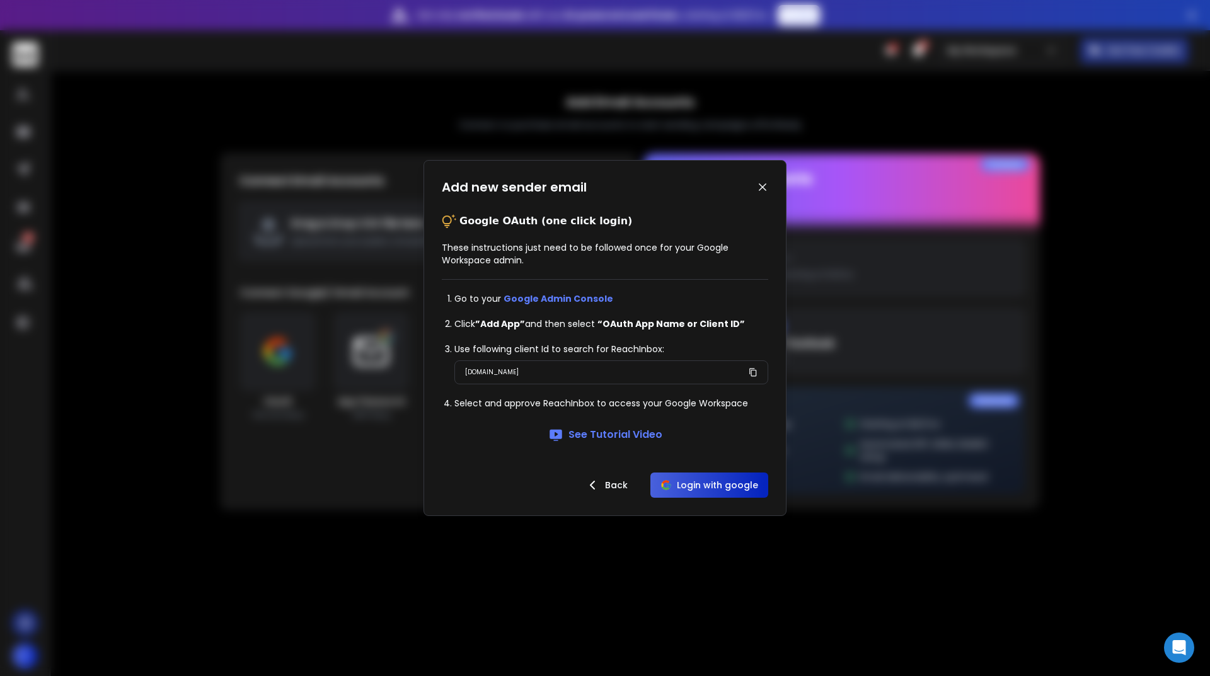
click at [726, 476] on button "Login with google" at bounding box center [710, 485] width 118 height 25
